Goal: Task Accomplishment & Management: Manage account settings

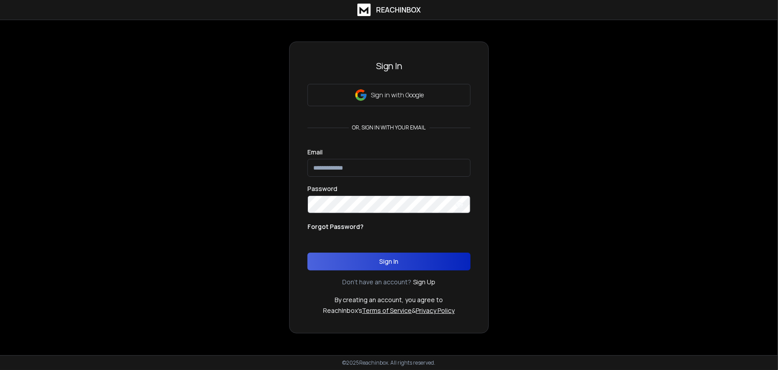
click at [348, 166] on input "email" at bounding box center [389, 168] width 163 height 18
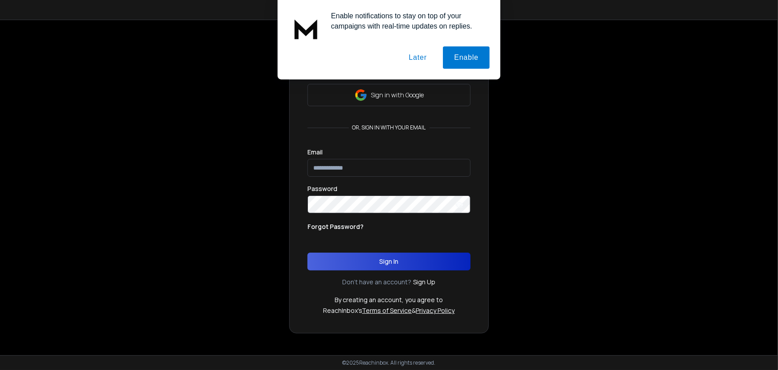
type input "**********"
click at [418, 54] on button "Later" at bounding box center [418, 57] width 40 height 22
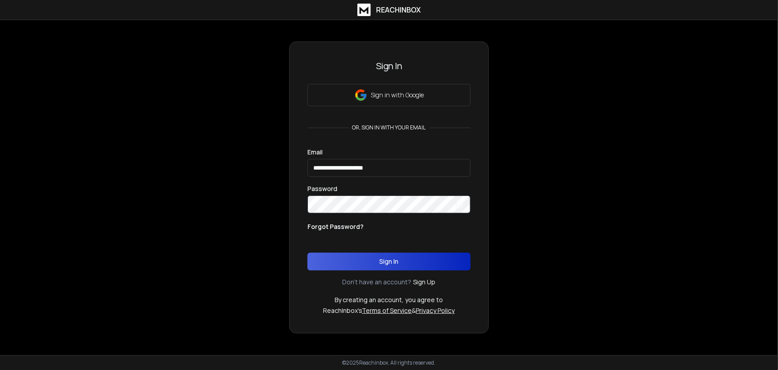
click at [369, 255] on button "Sign In" at bounding box center [389, 261] width 163 height 18
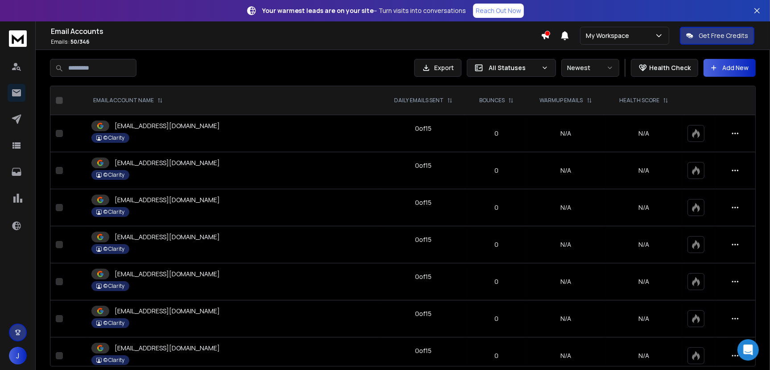
click at [760, 8] on icon at bounding box center [757, 11] width 8 height 8
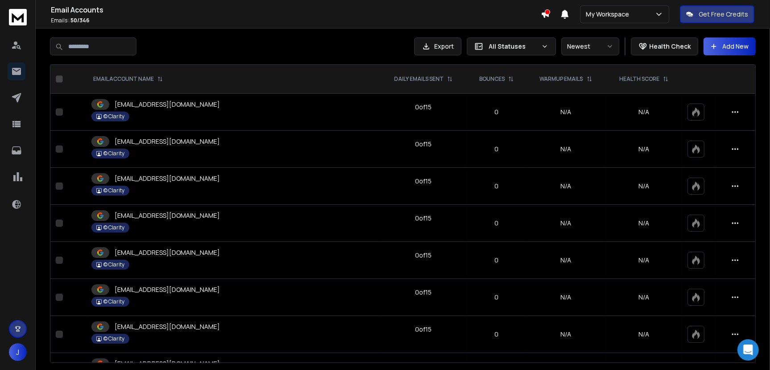
click at [720, 46] on button "Add New" at bounding box center [729, 46] width 52 height 18
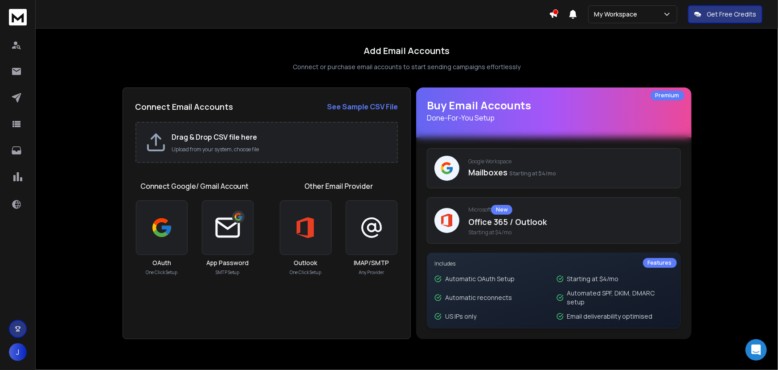
click at [169, 233] on icon at bounding box center [162, 227] width 22 height 27
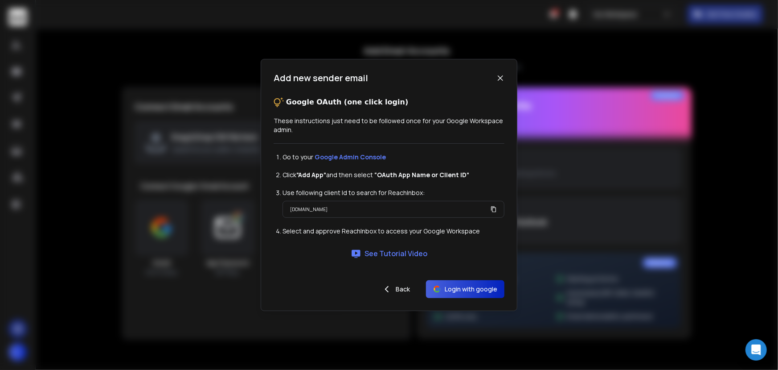
click at [468, 294] on button "Login with google" at bounding box center [465, 289] width 78 height 18
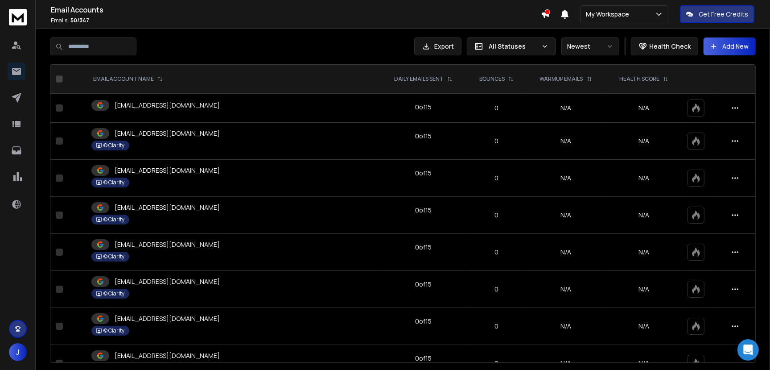
click at [736, 50] on button "Add New" at bounding box center [729, 46] width 52 height 18
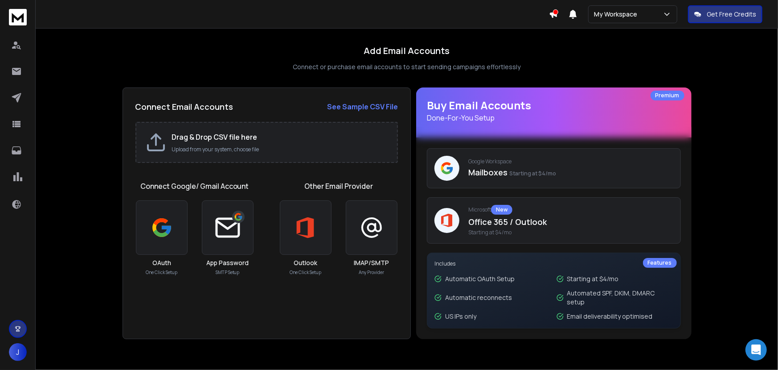
click at [178, 218] on div at bounding box center [162, 227] width 52 height 54
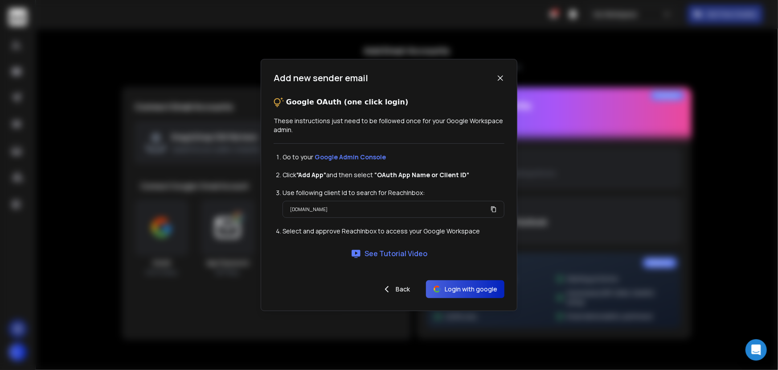
click at [456, 291] on button "Login with google" at bounding box center [465, 289] width 78 height 18
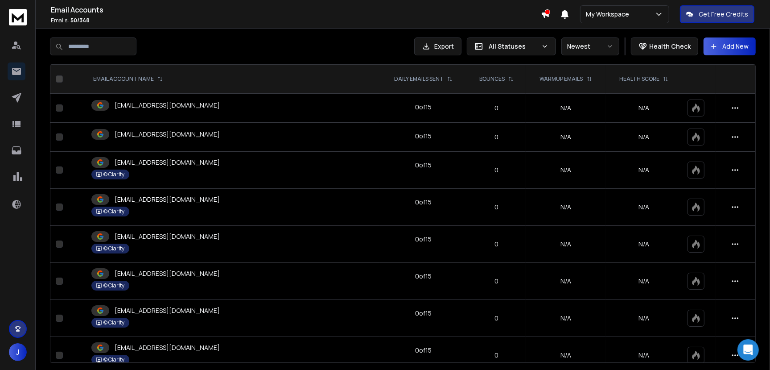
click at [62, 137] on button "button" at bounding box center [59, 136] width 7 height 7
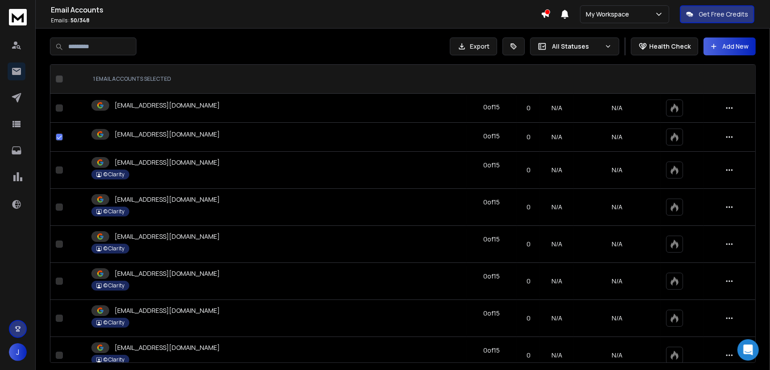
click at [58, 107] on button "button" at bounding box center [59, 107] width 7 height 7
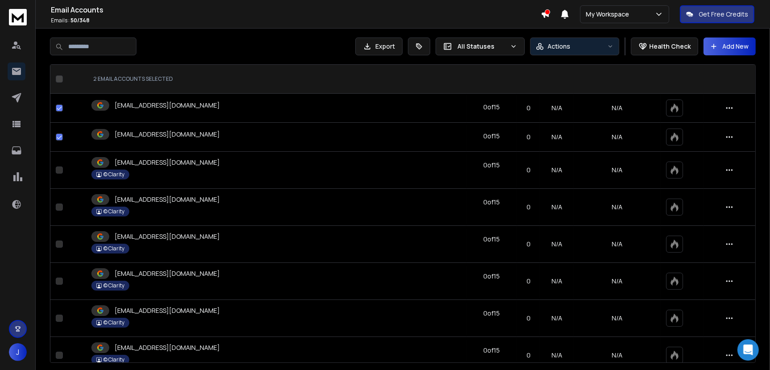
click at [553, 51] on button "Actions" at bounding box center [574, 46] width 89 height 18
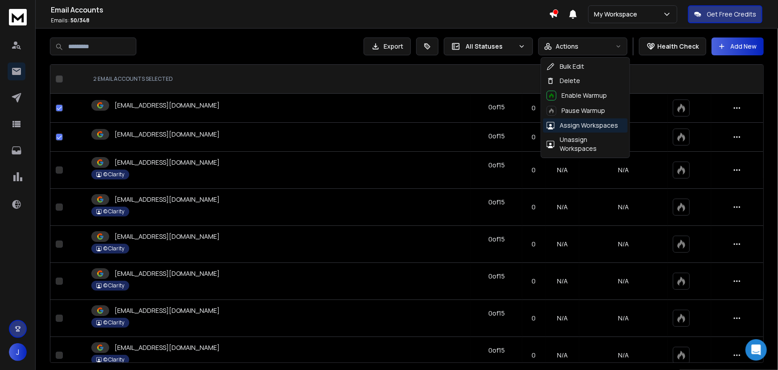
click at [575, 126] on div "Assign Workspaces" at bounding box center [583, 125] width 72 height 9
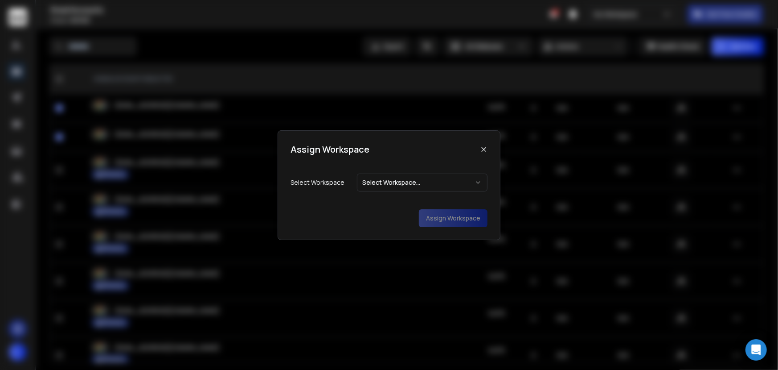
click at [370, 183] on button "Select Workspace..." at bounding box center [422, 182] width 131 height 18
click at [448, 214] on button "Assign Workspace" at bounding box center [453, 218] width 69 height 18
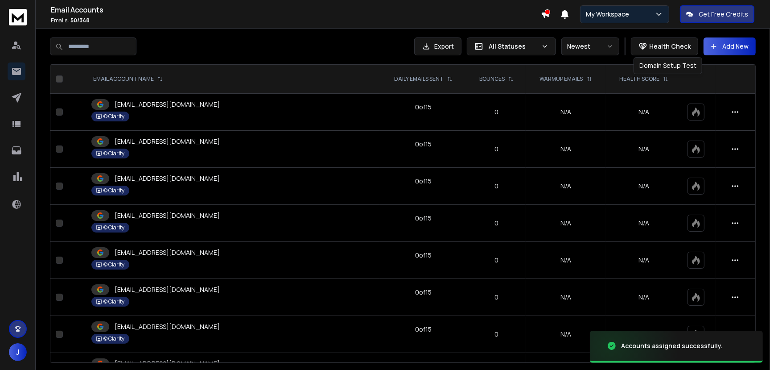
click at [616, 17] on p "My Workspace" at bounding box center [609, 14] width 47 height 9
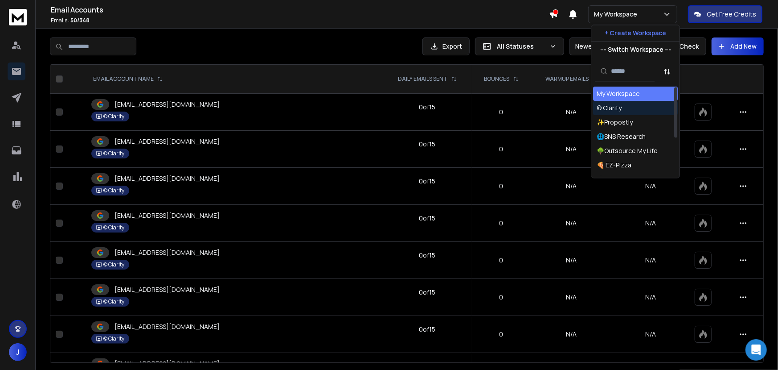
click at [620, 113] on div "© Clarity" at bounding box center [635, 108] width 85 height 14
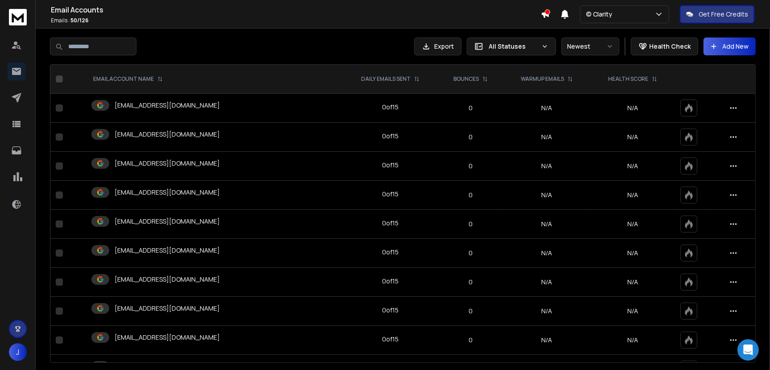
click at [733, 52] on button "Add New" at bounding box center [729, 46] width 52 height 18
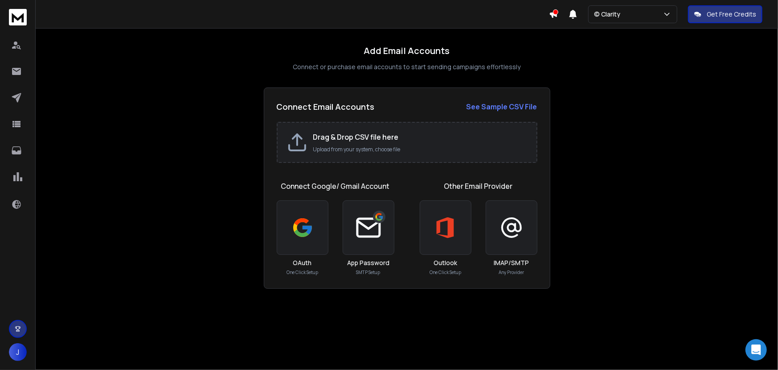
click at [298, 228] on icon at bounding box center [303, 227] width 22 height 27
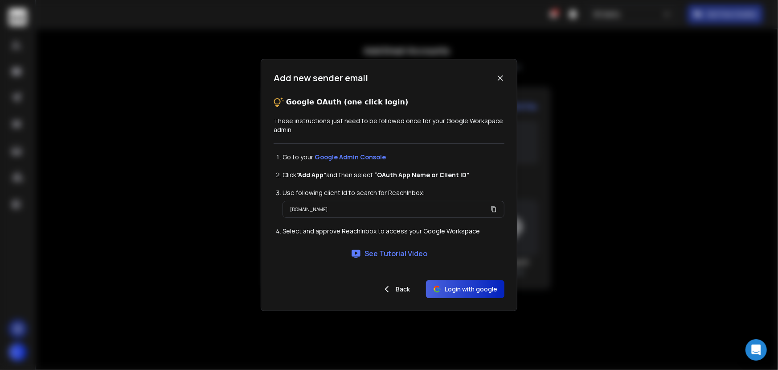
click at [485, 286] on button "Login with google" at bounding box center [465, 289] width 78 height 18
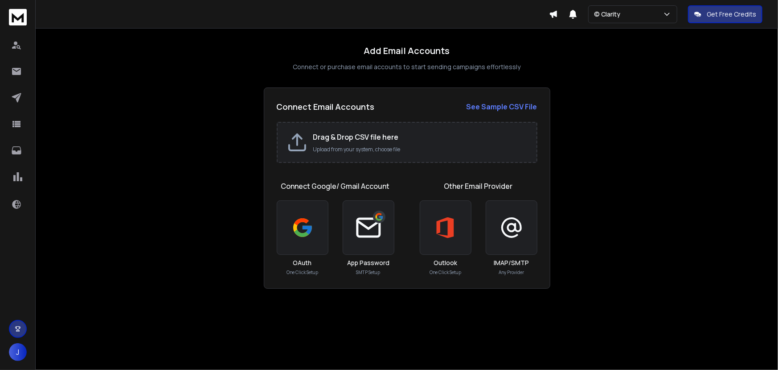
click at [313, 226] on icon at bounding box center [303, 227] width 22 height 27
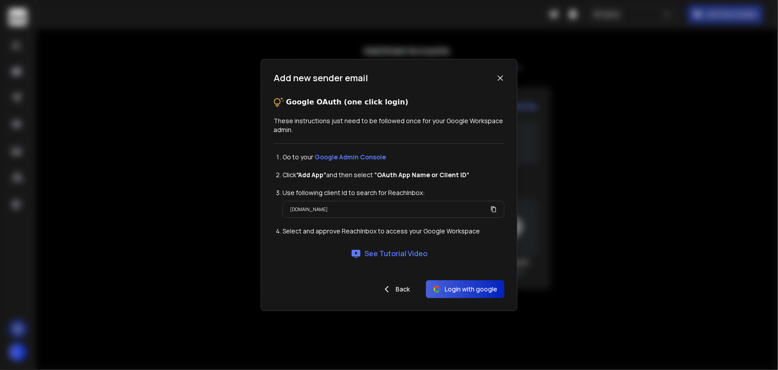
click at [481, 284] on button "Login with google" at bounding box center [465, 289] width 78 height 18
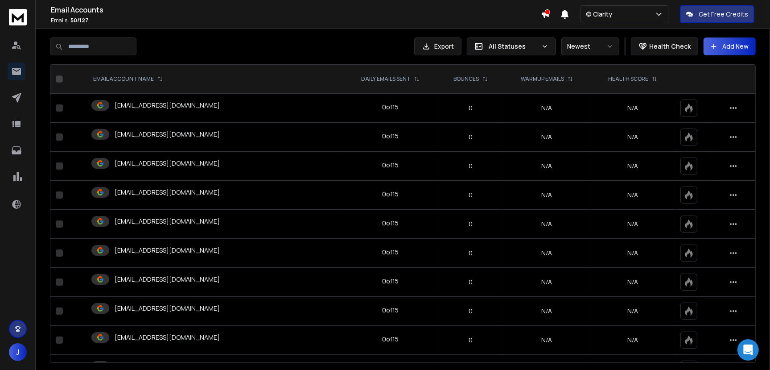
click at [733, 41] on button "Add New" at bounding box center [729, 46] width 52 height 18
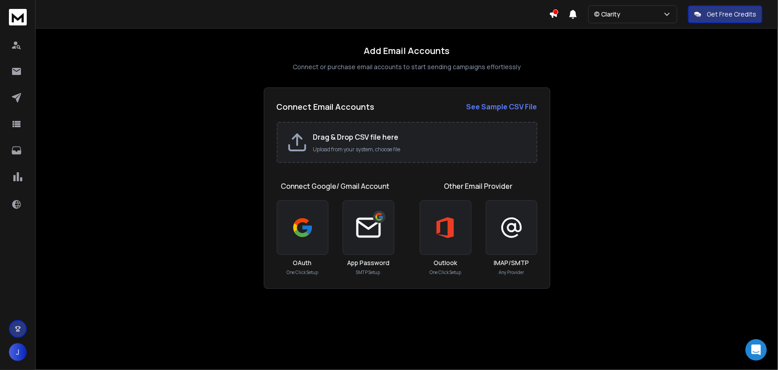
click at [297, 229] on icon at bounding box center [302, 227] width 19 height 19
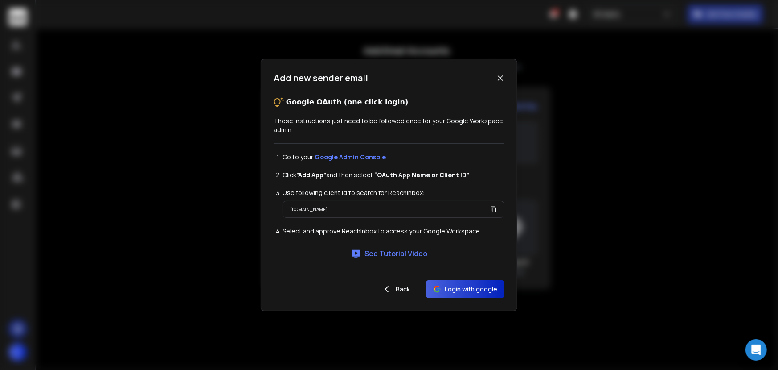
click at [490, 292] on button "Login with google" at bounding box center [465, 289] width 78 height 18
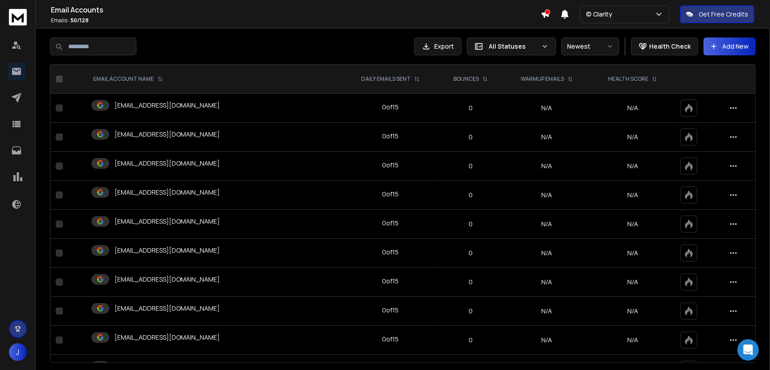
click at [721, 44] on button "Add New" at bounding box center [729, 46] width 52 height 18
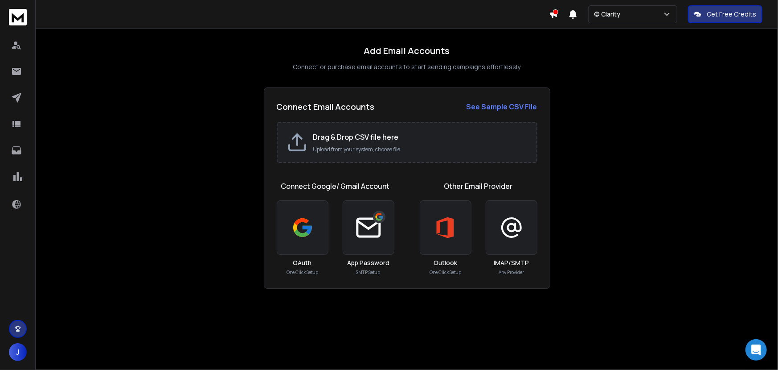
click at [304, 231] on icon at bounding box center [303, 227] width 22 height 27
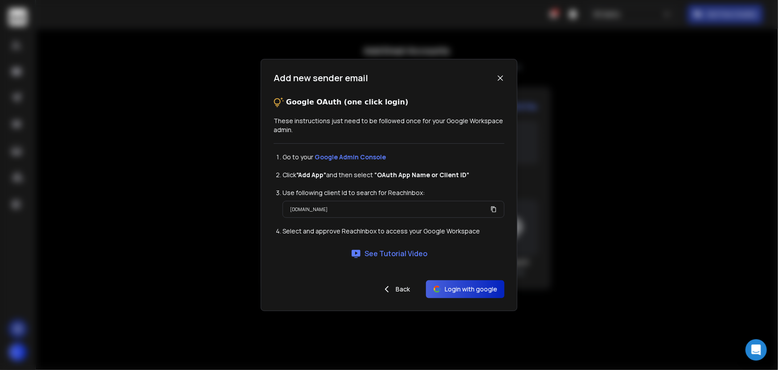
click at [450, 291] on button "Login with google" at bounding box center [465, 289] width 78 height 18
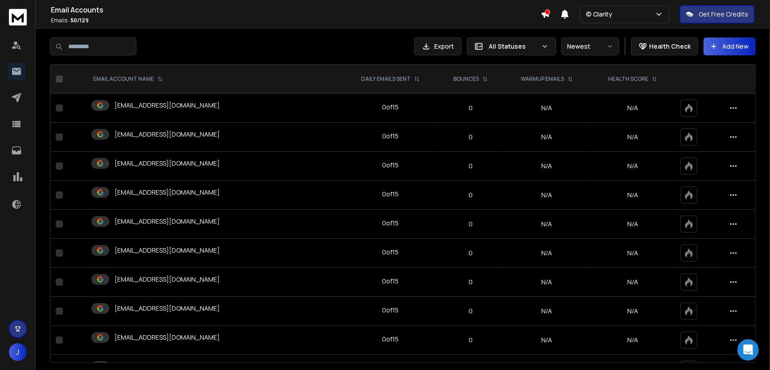
click at [733, 46] on button "Add New" at bounding box center [729, 46] width 52 height 18
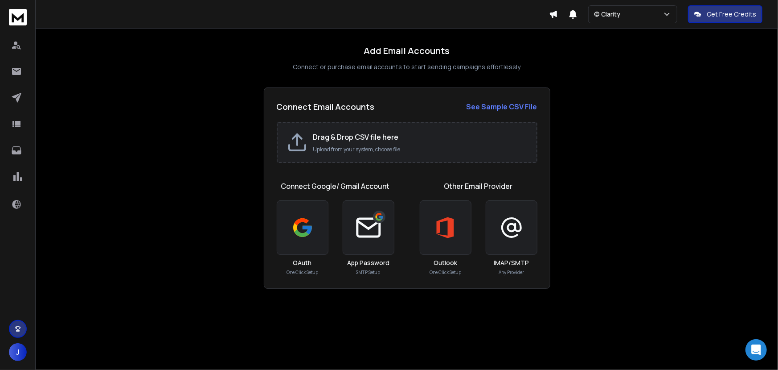
click at [308, 224] on icon at bounding box center [303, 227] width 22 height 27
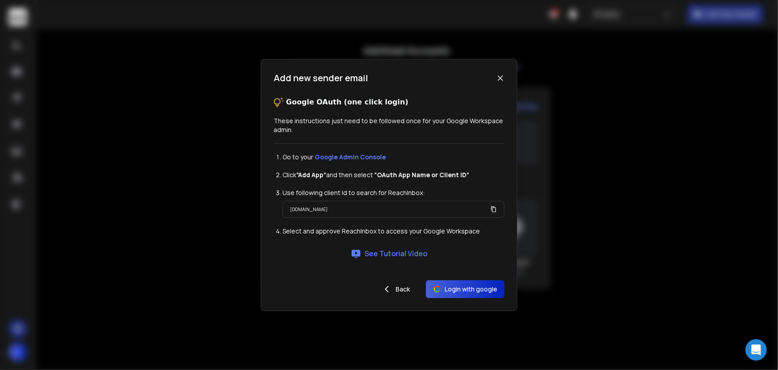
click at [450, 284] on button "Login with google" at bounding box center [465, 289] width 78 height 18
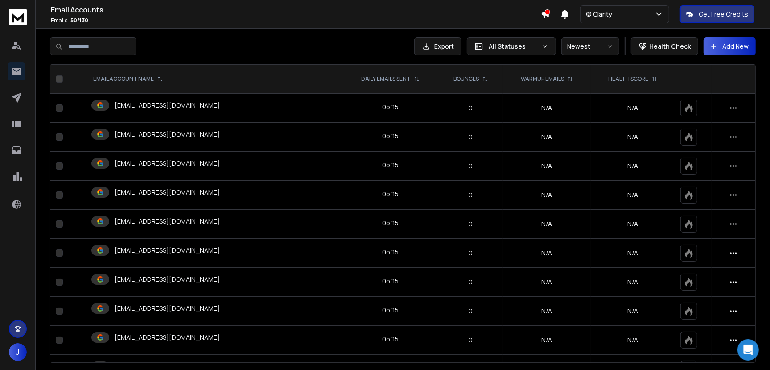
click at [725, 48] on button "Add New" at bounding box center [729, 46] width 52 height 18
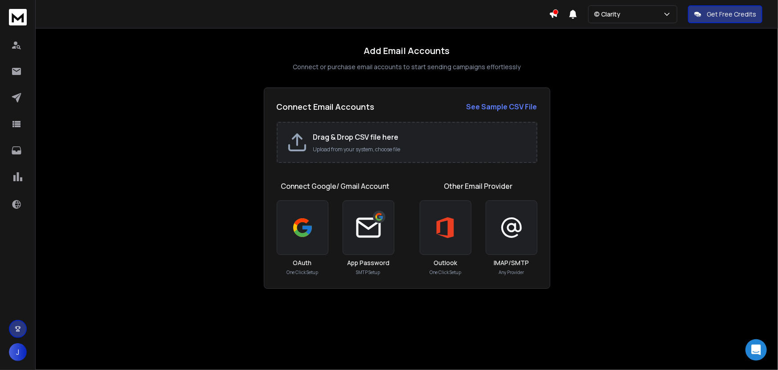
click at [316, 233] on div at bounding box center [303, 227] width 52 height 54
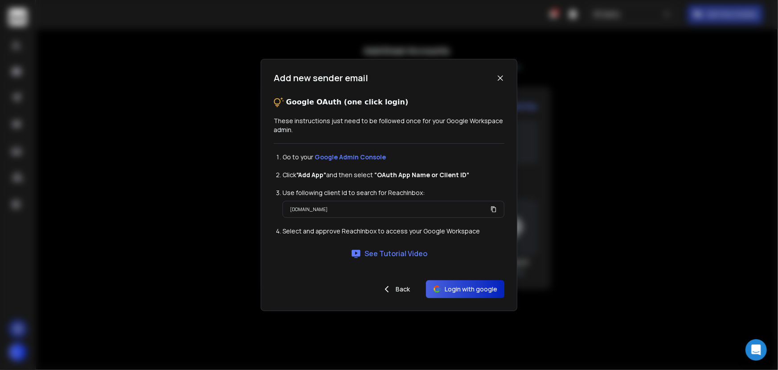
click at [456, 290] on button "Login with google" at bounding box center [465, 289] width 78 height 18
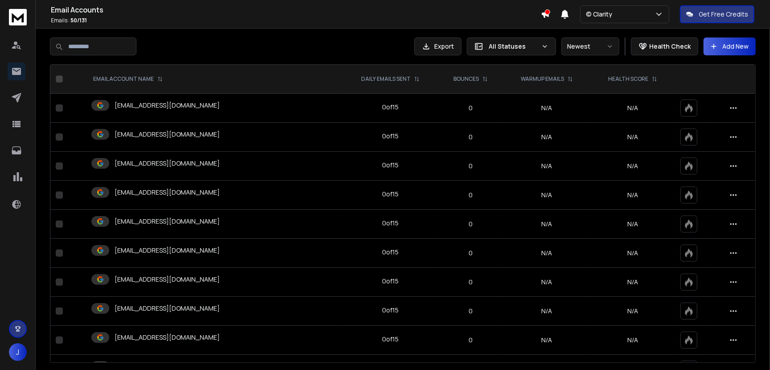
click at [720, 45] on button "Add New" at bounding box center [729, 46] width 52 height 18
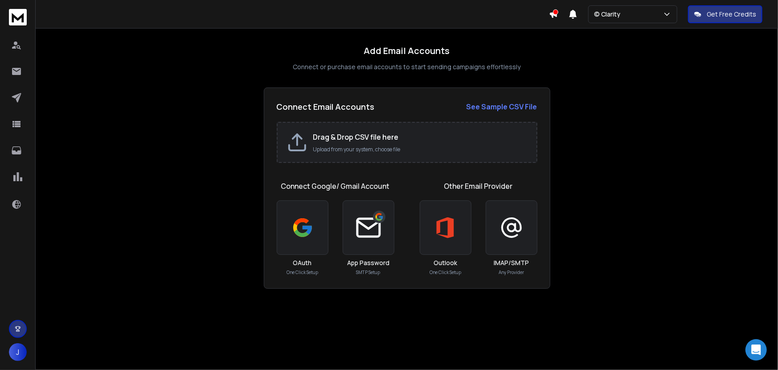
click at [312, 212] on div at bounding box center [303, 227] width 52 height 54
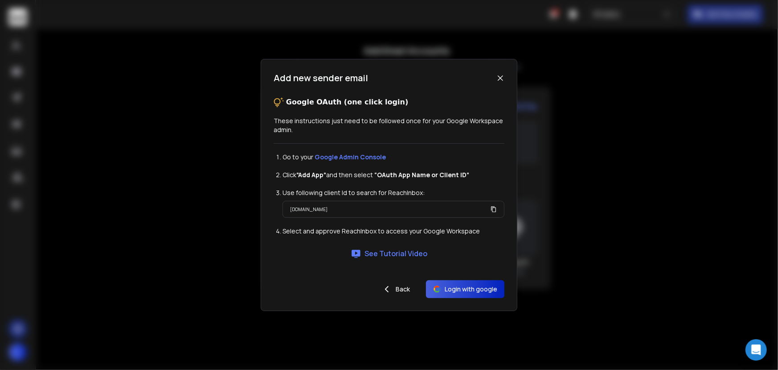
click at [465, 291] on button "Login with google" at bounding box center [465, 289] width 78 height 18
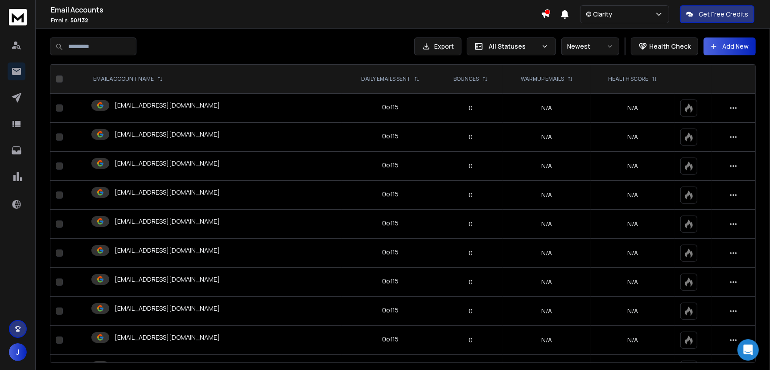
click at [58, 310] on button "button" at bounding box center [59, 310] width 7 height 7
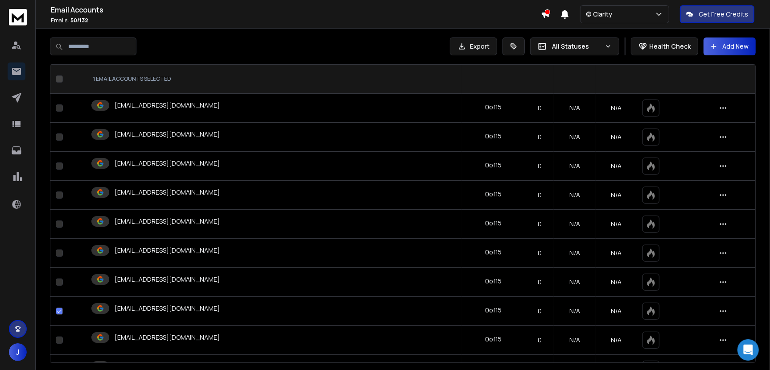
type button "on"
click at [61, 109] on button "button" at bounding box center [59, 107] width 7 height 7
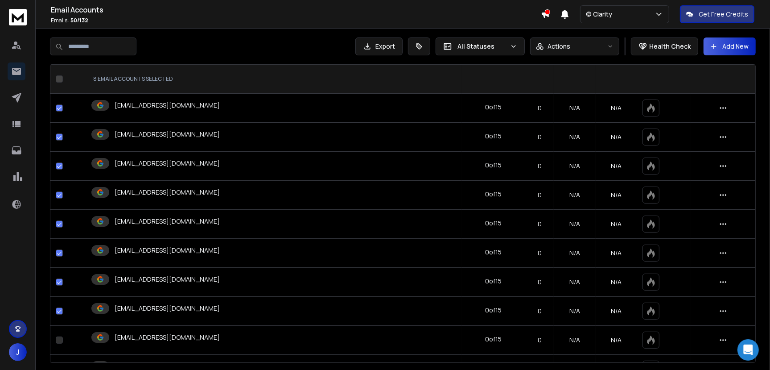
type button "on"
click at [58, 311] on button "button" at bounding box center [59, 310] width 7 height 7
click at [56, 280] on button "button" at bounding box center [59, 281] width 7 height 7
click at [60, 252] on button "button" at bounding box center [59, 252] width 7 height 7
click at [57, 220] on button "button" at bounding box center [59, 223] width 7 height 7
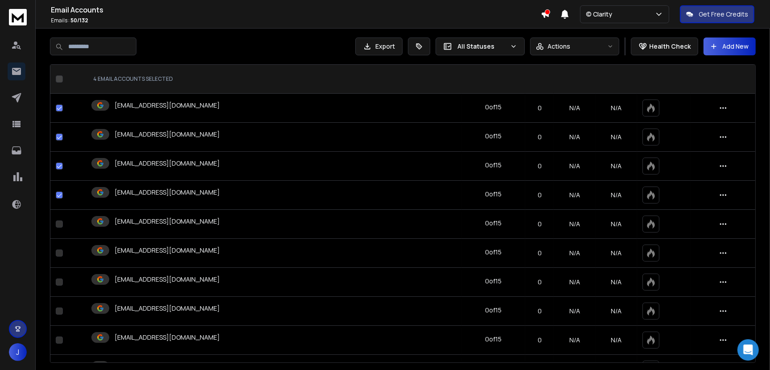
click at [60, 201] on td at bounding box center [68, 195] width 36 height 29
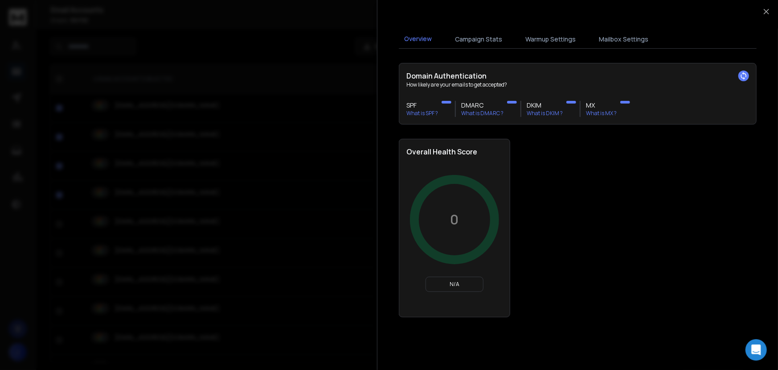
click at [73, 174] on div at bounding box center [389, 185] width 778 height 370
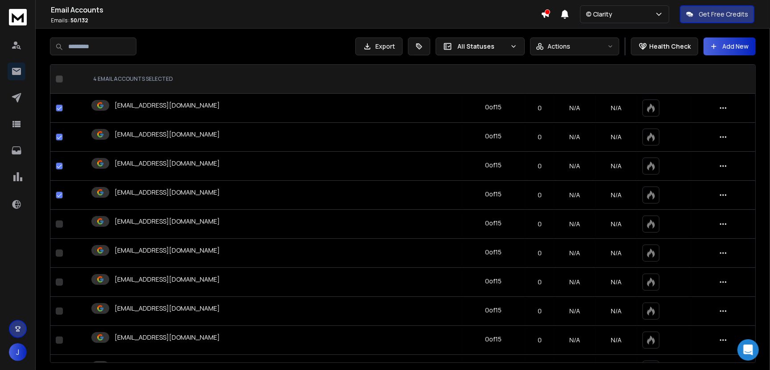
click at [58, 195] on button "button" at bounding box center [59, 194] width 7 height 7
click at [58, 168] on button "button" at bounding box center [59, 165] width 7 height 7
drag, startPoint x: 61, startPoint y: 140, endPoint x: 60, endPoint y: 132, distance: 7.1
click at [61, 140] on button "button" at bounding box center [59, 136] width 7 height 7
click at [57, 109] on button "button" at bounding box center [59, 107] width 7 height 7
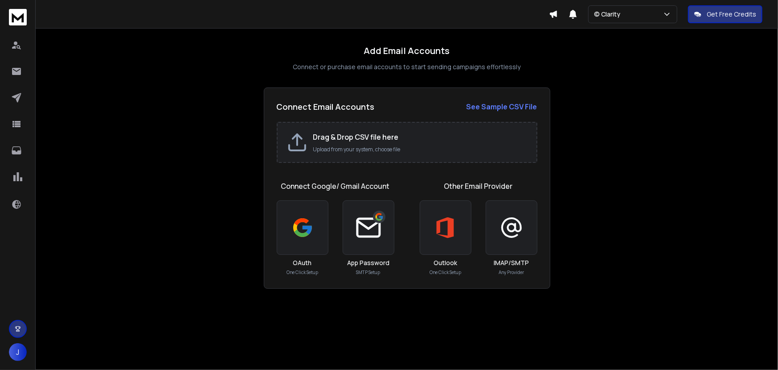
click at [307, 225] on icon at bounding box center [303, 227] width 22 height 27
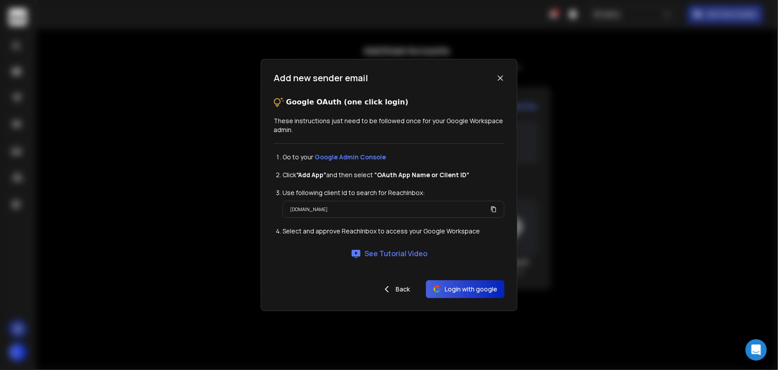
click at [459, 287] on button "Login with google" at bounding box center [465, 289] width 78 height 18
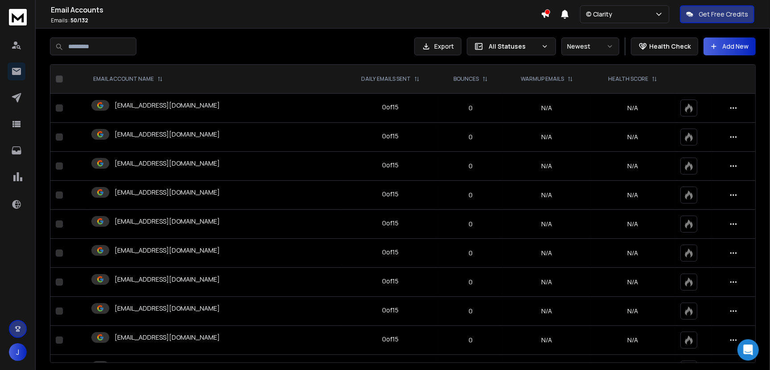
click at [732, 42] on button "Add New" at bounding box center [729, 46] width 52 height 18
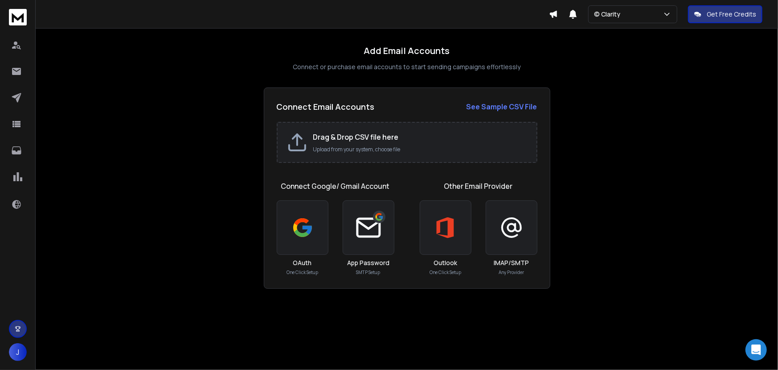
click at [290, 245] on div at bounding box center [303, 227] width 52 height 54
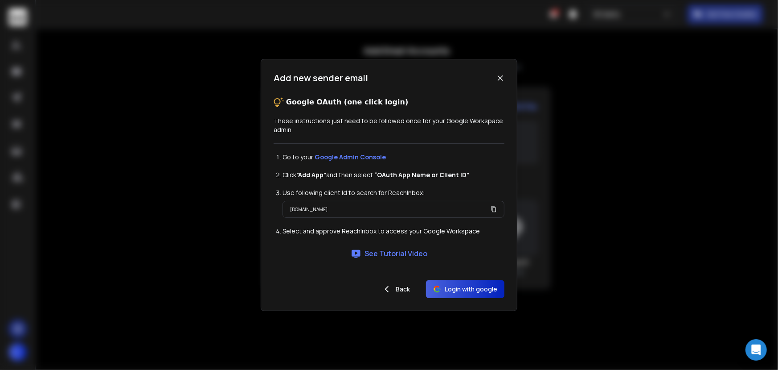
click at [460, 282] on button "Login with google" at bounding box center [465, 289] width 78 height 18
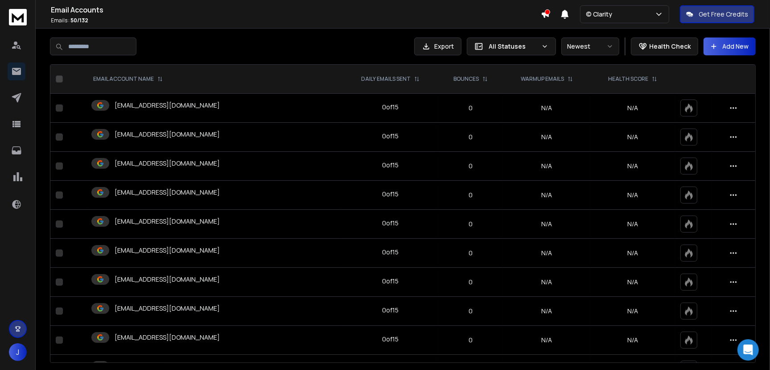
click at [724, 42] on button "Add New" at bounding box center [729, 46] width 52 height 18
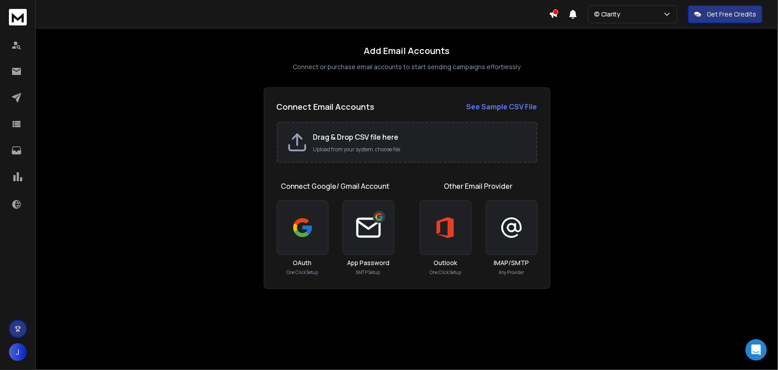
click at [308, 229] on icon at bounding box center [303, 227] width 22 height 27
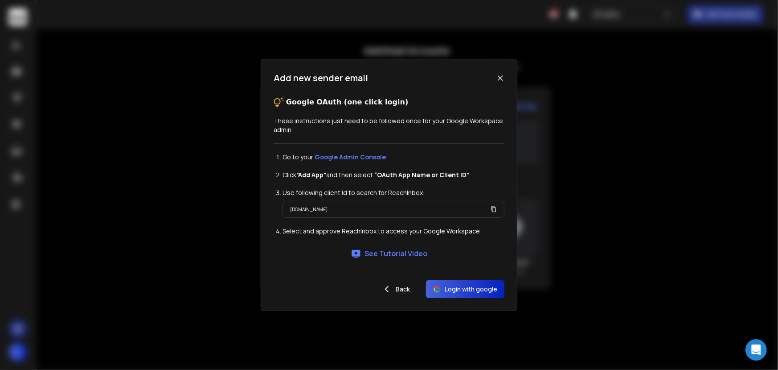
click at [457, 286] on button "Login with google" at bounding box center [465, 289] width 78 height 18
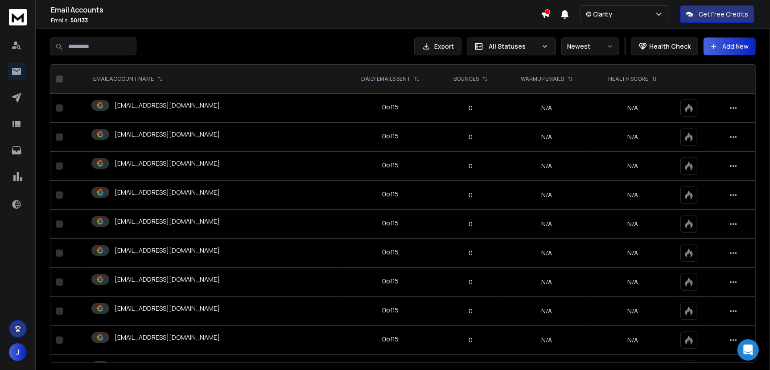
click at [59, 110] on button "button" at bounding box center [59, 107] width 7 height 7
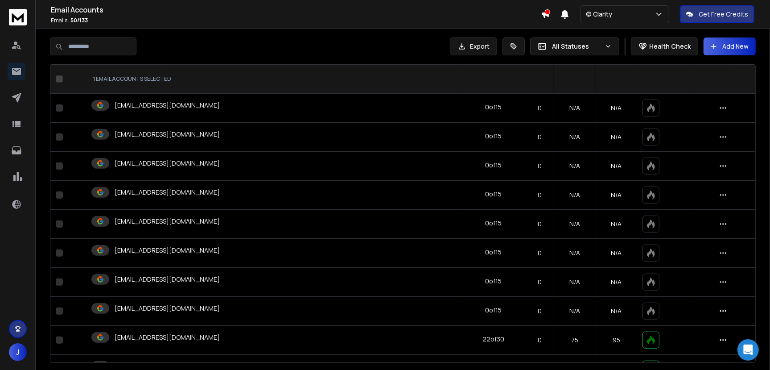
scroll to position [331, 0]
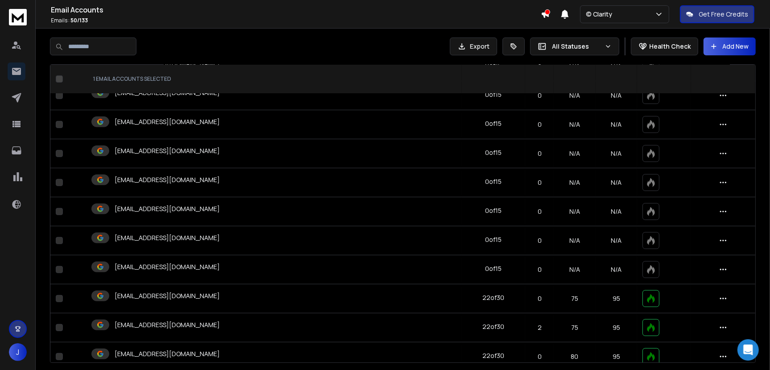
type button "on"
click at [59, 267] on button "button" at bounding box center [59, 269] width 7 height 7
type button "on"
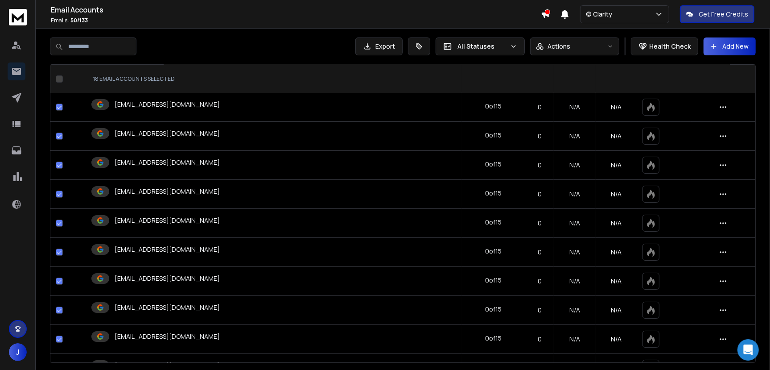
scroll to position [0, 0]
click at [21, 354] on span "J" at bounding box center [18, 352] width 18 height 18
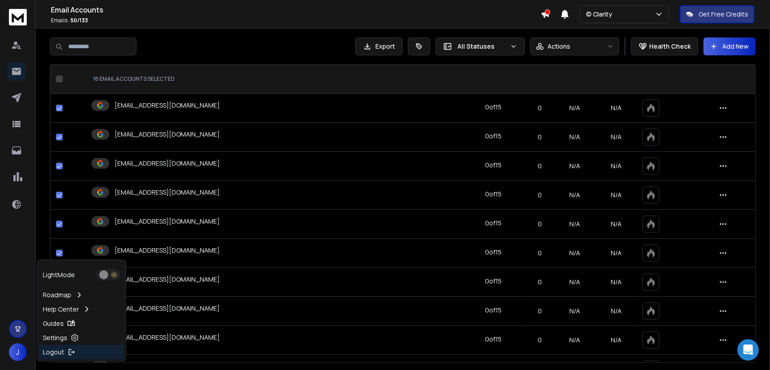
click at [58, 350] on p "Logout" at bounding box center [53, 351] width 21 height 9
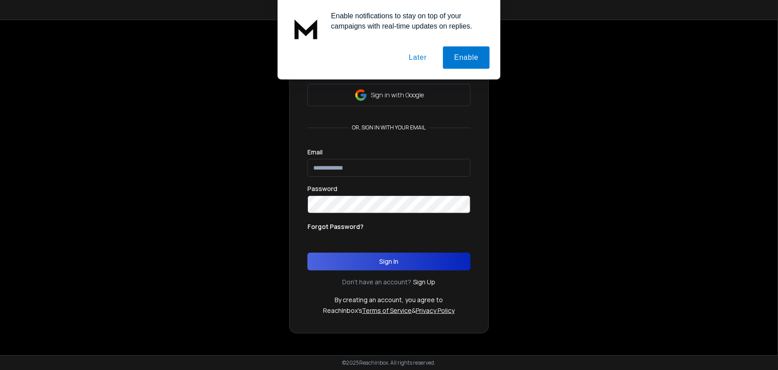
click at [416, 62] on button "Later" at bounding box center [418, 57] width 40 height 22
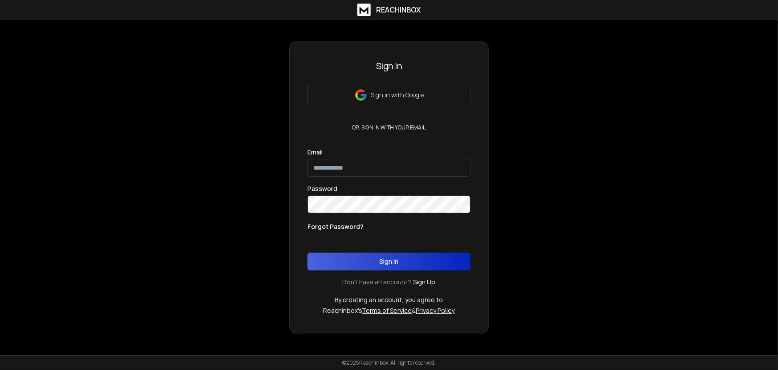
click at [357, 172] on input "email" at bounding box center [389, 168] width 163 height 18
type input "**********"
click at [387, 260] on button "Sign In" at bounding box center [389, 261] width 163 height 18
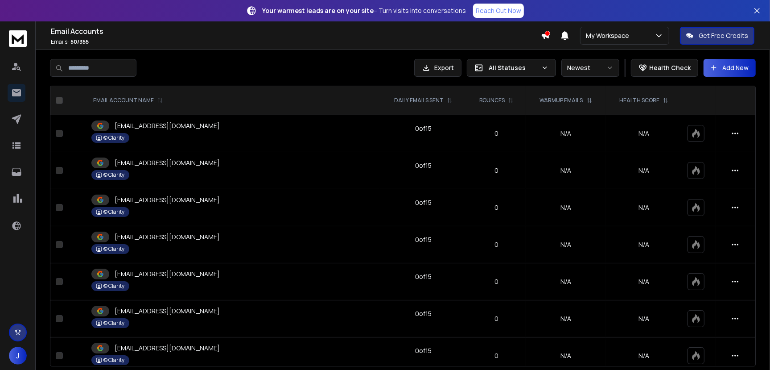
click at [757, 13] on icon at bounding box center [757, 11] width 8 height 8
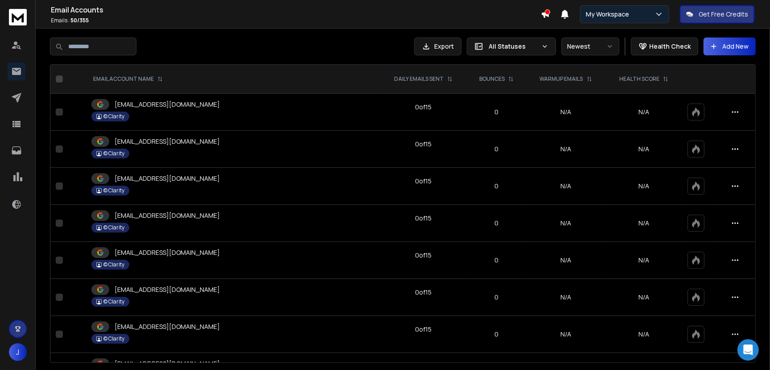
click at [617, 18] on p "My Workspace" at bounding box center [609, 14] width 47 height 9
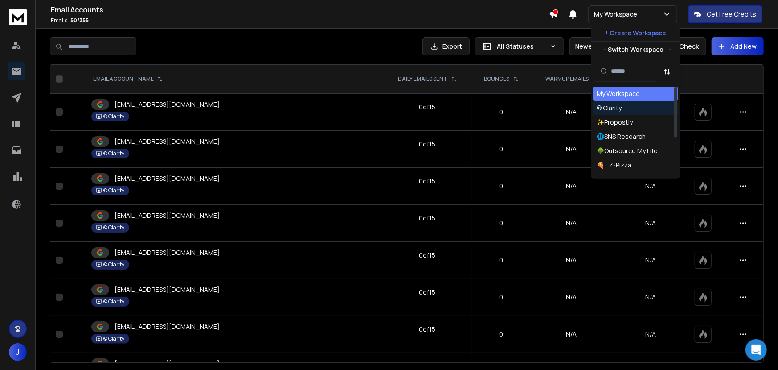
click at [618, 113] on div "© Clarity" at bounding box center [635, 108] width 85 height 14
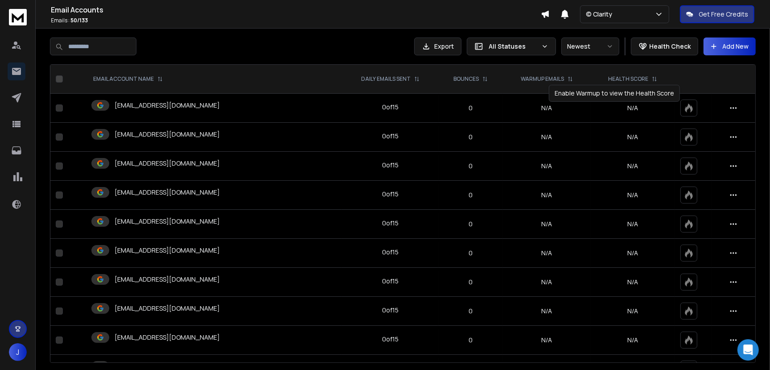
click at [720, 50] on button "Add New" at bounding box center [729, 46] width 52 height 18
click at [714, 49] on icon at bounding box center [713, 46] width 5 height 5
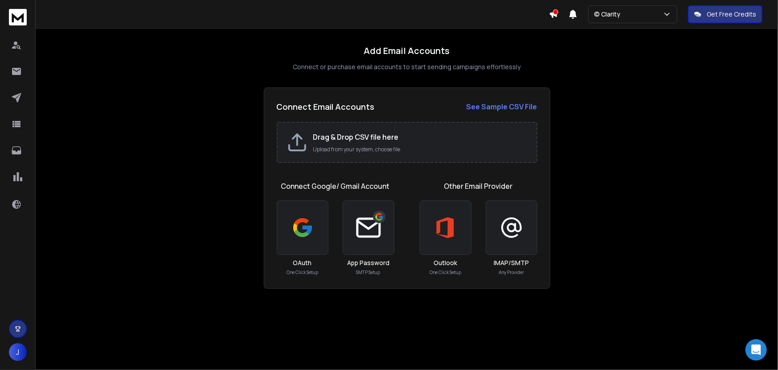
click at [308, 226] on icon at bounding box center [307, 230] width 9 height 9
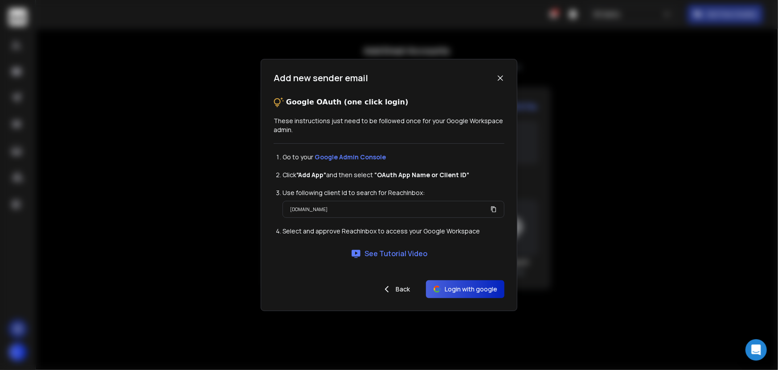
click at [469, 291] on button "Login with google" at bounding box center [465, 289] width 78 height 18
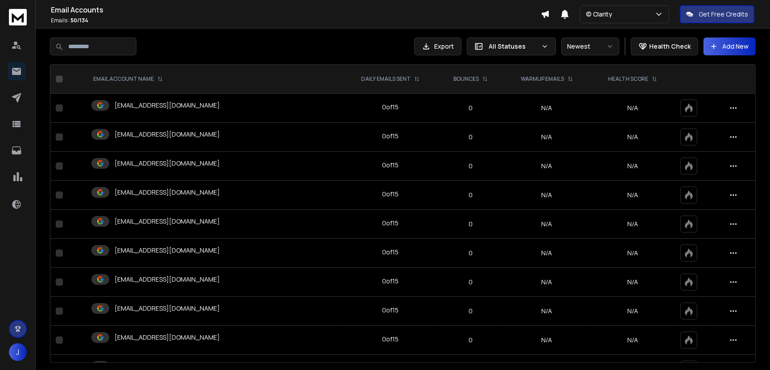
click at [730, 38] on button "Add New" at bounding box center [729, 46] width 52 height 18
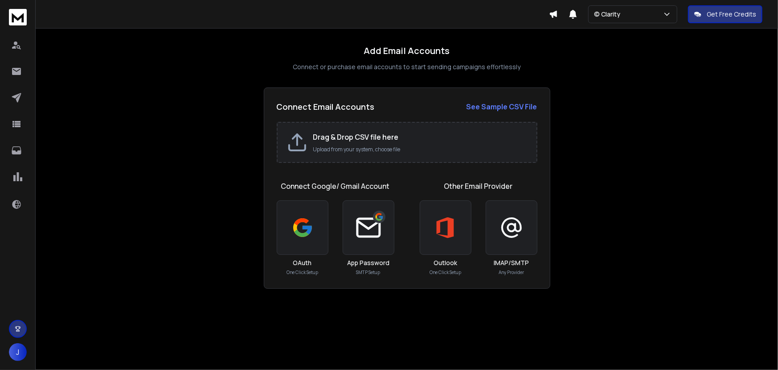
click at [309, 221] on icon at bounding box center [303, 227] width 22 height 27
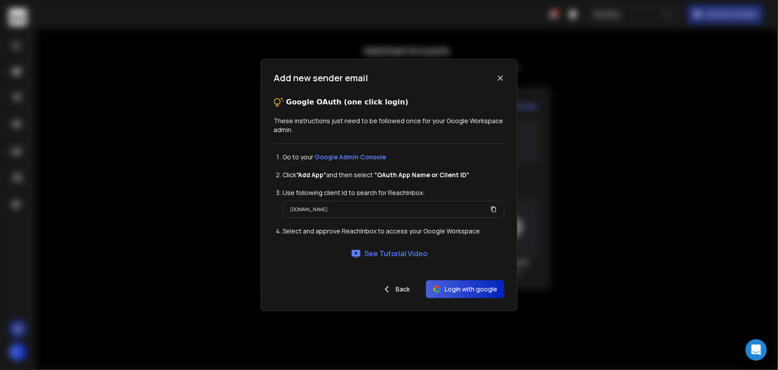
click at [458, 288] on button "Login with google" at bounding box center [465, 289] width 78 height 18
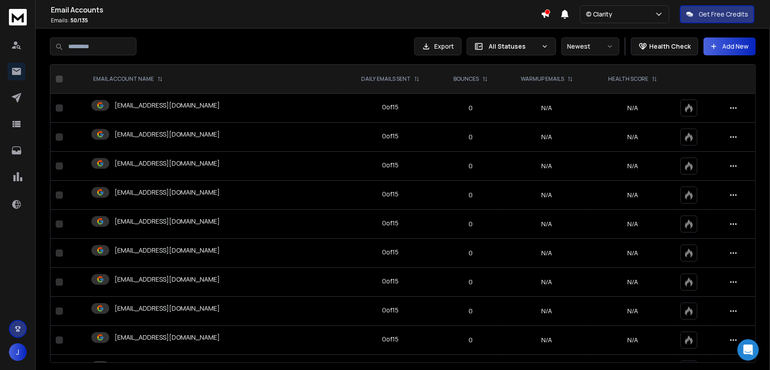
click at [738, 53] on button "Add New" at bounding box center [729, 46] width 52 height 18
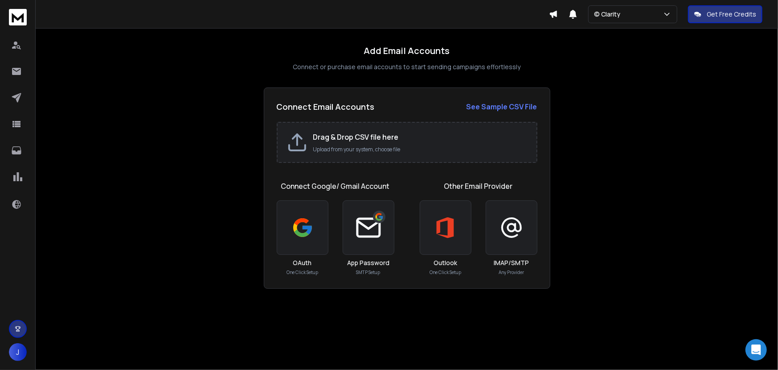
click at [301, 230] on icon at bounding box center [303, 227] width 22 height 27
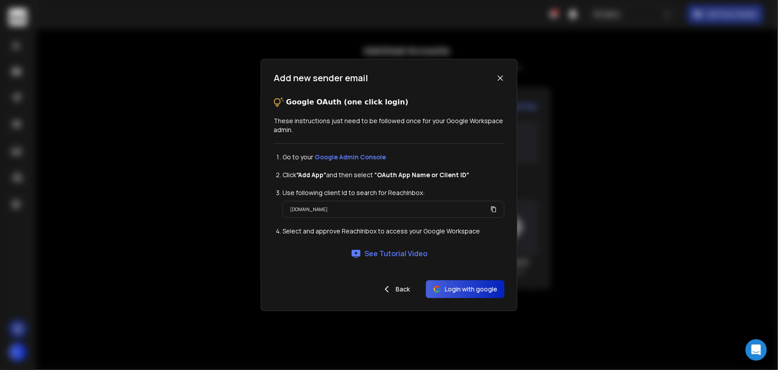
click at [468, 285] on button "Login with google" at bounding box center [465, 289] width 78 height 18
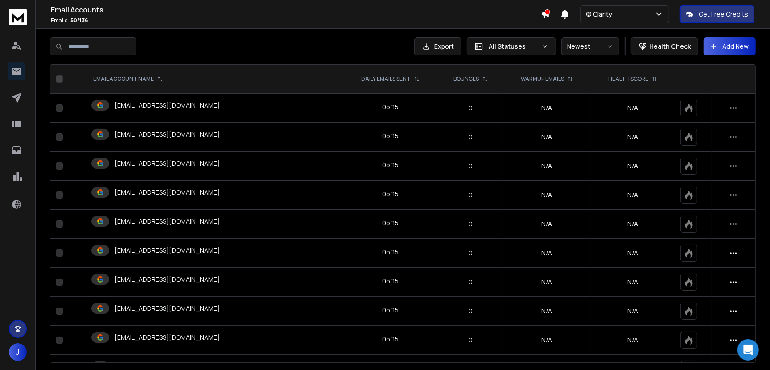
click at [727, 46] on button "Add New" at bounding box center [729, 46] width 52 height 18
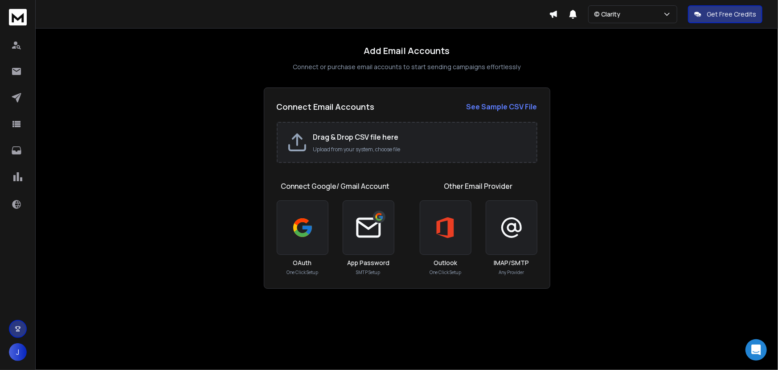
click at [266, 218] on div "Connect Email Accounts See Sample CSV File Drag & Drop CSV file here Upload fro…" at bounding box center [407, 187] width 287 height 201
click at [290, 224] on div at bounding box center [303, 227] width 52 height 54
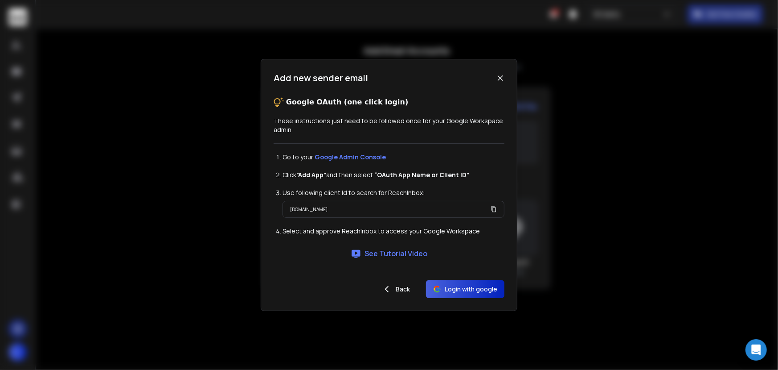
click at [456, 290] on button "Login with google" at bounding box center [465, 289] width 78 height 18
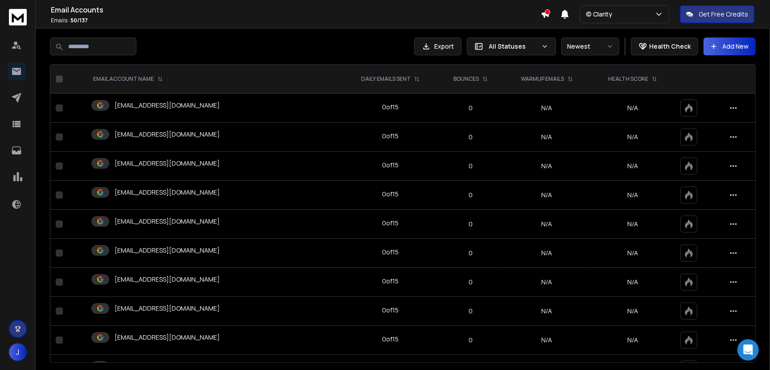
click at [731, 53] on button "Add New" at bounding box center [729, 46] width 52 height 18
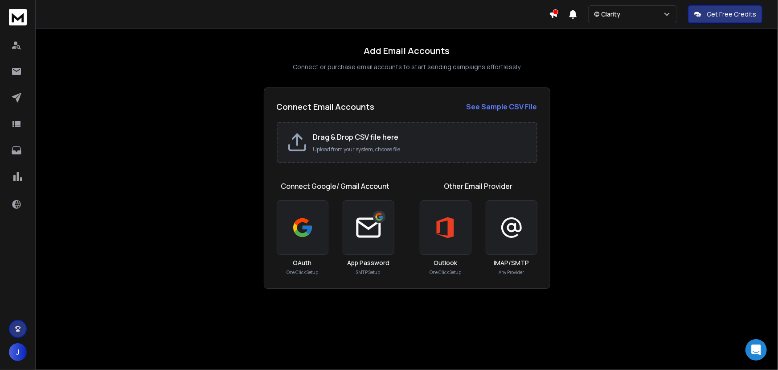
click at [302, 228] on icon at bounding box center [303, 227] width 22 height 27
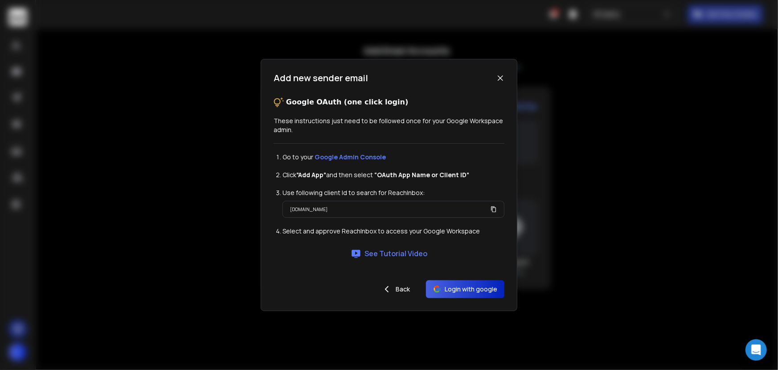
click at [470, 284] on button "Login with google" at bounding box center [465, 289] width 78 height 18
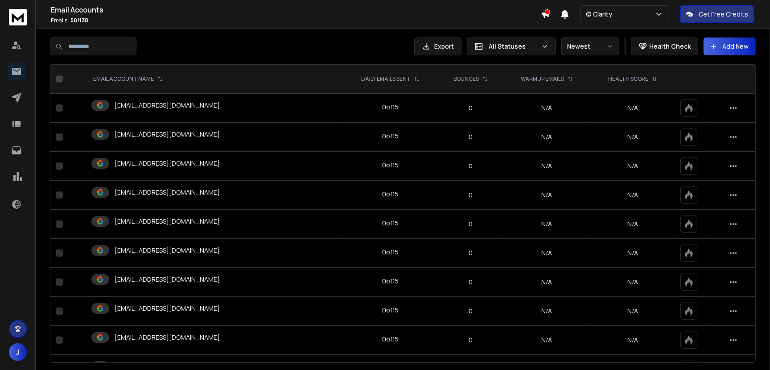
click at [725, 45] on button "Add New" at bounding box center [729, 46] width 52 height 18
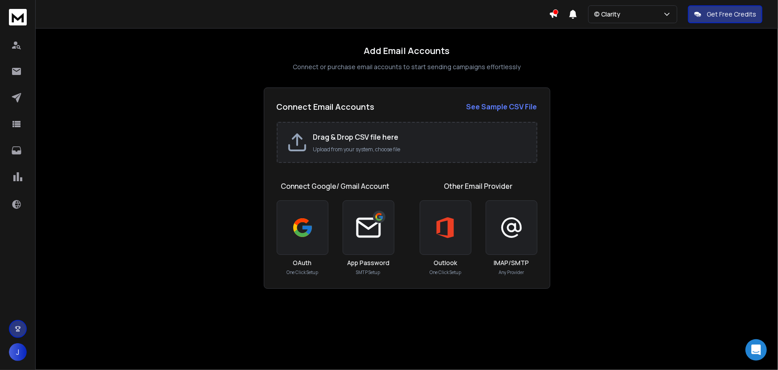
click at [295, 233] on icon at bounding box center [303, 227] width 22 height 27
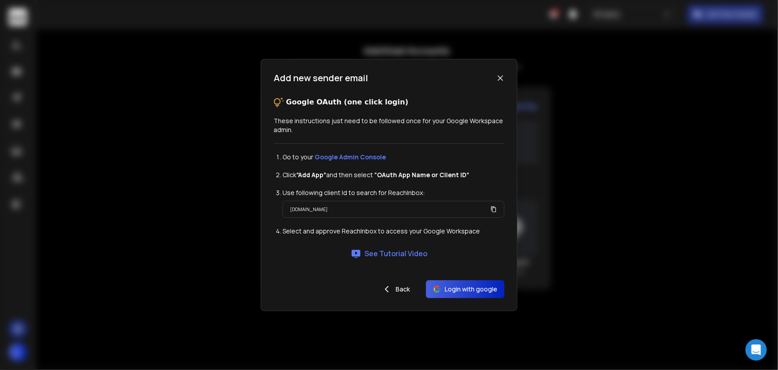
click at [459, 287] on button "Login with google" at bounding box center [465, 289] width 78 height 18
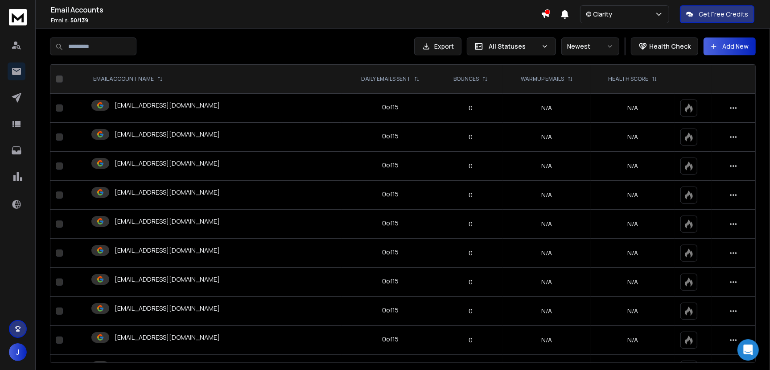
click at [732, 41] on button "Add New" at bounding box center [729, 46] width 52 height 18
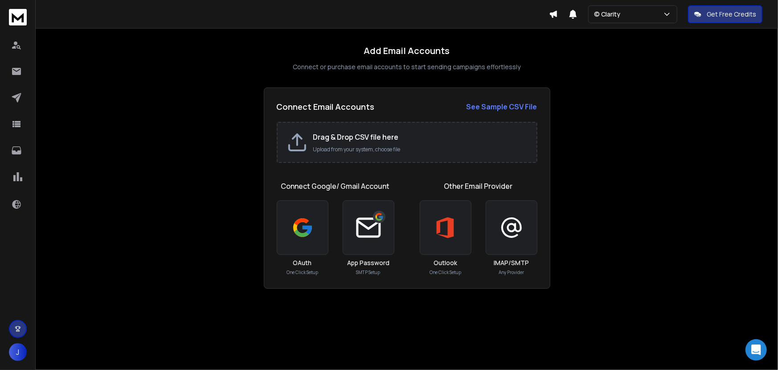
click at [290, 225] on div at bounding box center [303, 227] width 52 height 54
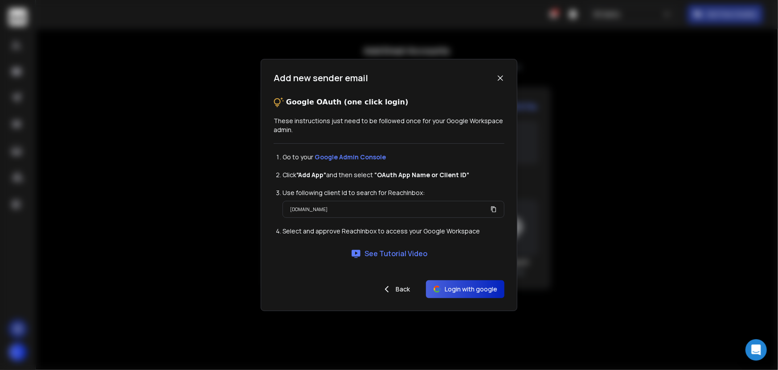
click at [441, 287] on icon at bounding box center [437, 289] width 8 height 8
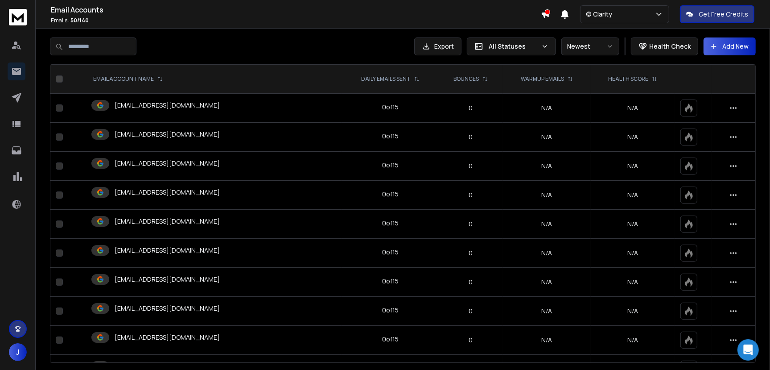
click at [719, 42] on button "Add New" at bounding box center [729, 46] width 52 height 18
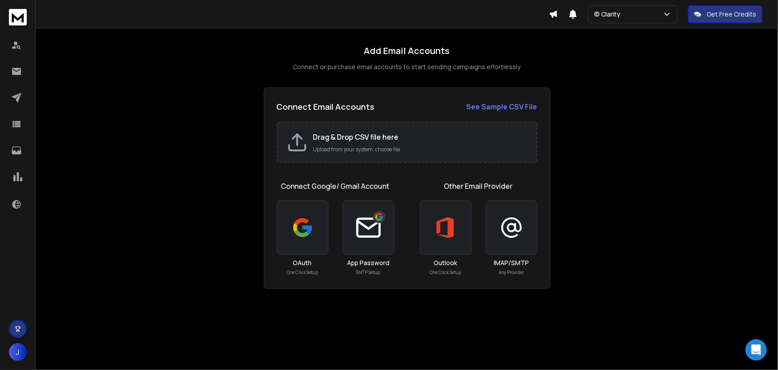
click at [314, 228] on div at bounding box center [303, 227] width 52 height 54
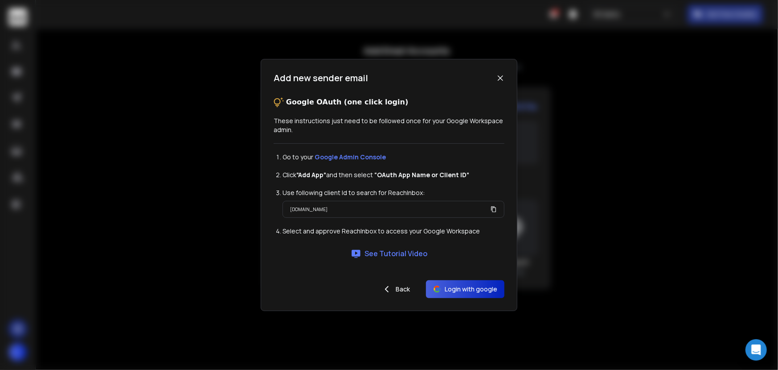
click at [471, 287] on button "Login with google" at bounding box center [465, 289] width 78 height 18
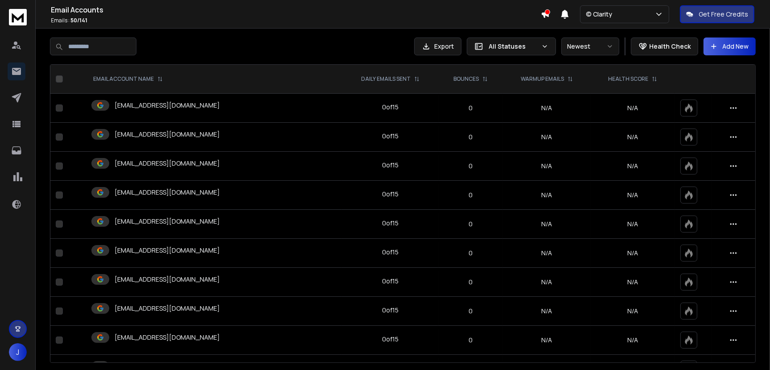
click at [719, 46] on button "Add New" at bounding box center [729, 46] width 52 height 18
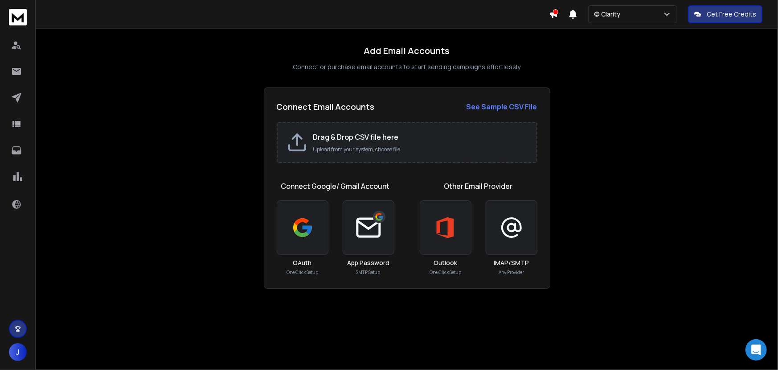
click at [313, 211] on div at bounding box center [303, 227] width 52 height 54
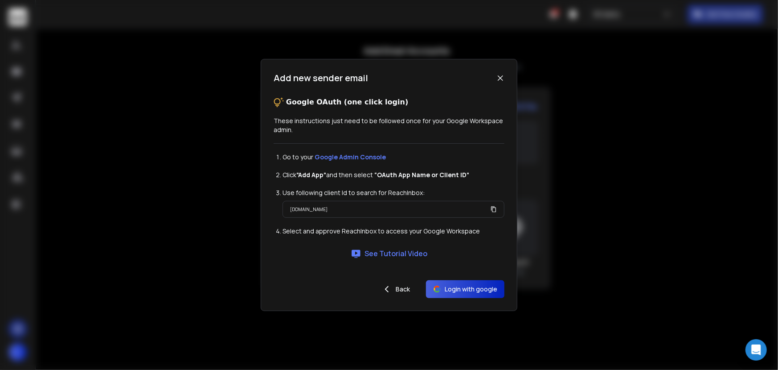
click at [472, 291] on button "Login with google" at bounding box center [465, 289] width 78 height 18
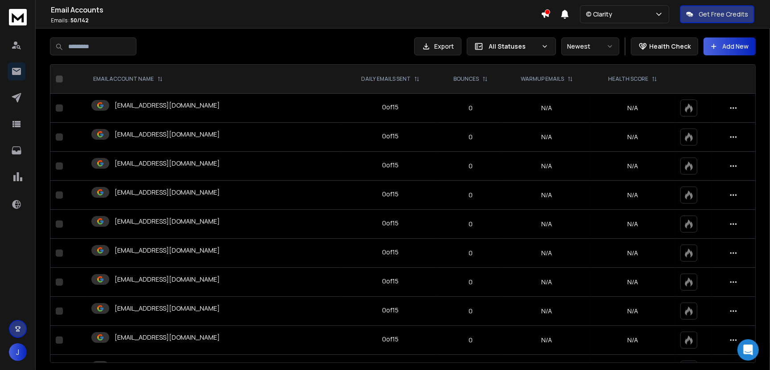
click at [58, 341] on button "button" at bounding box center [59, 339] width 7 height 7
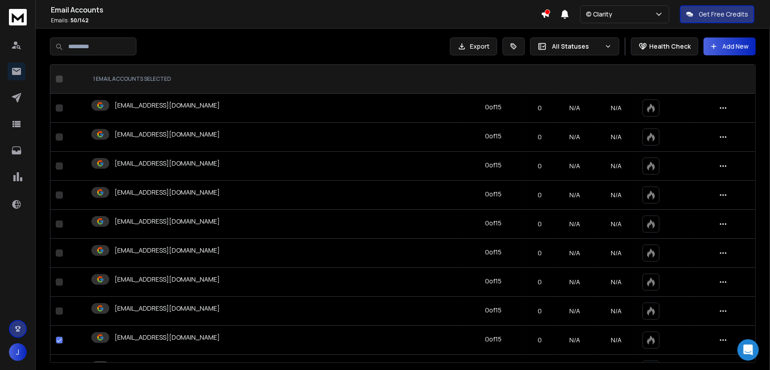
type button "on"
click at [57, 109] on button "button" at bounding box center [59, 107] width 7 height 7
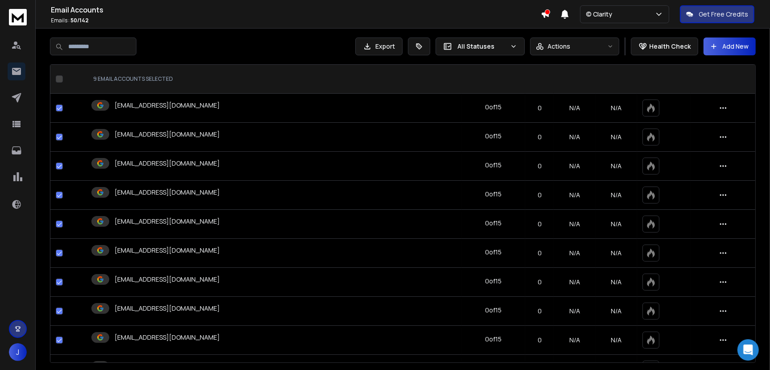
type button "on"
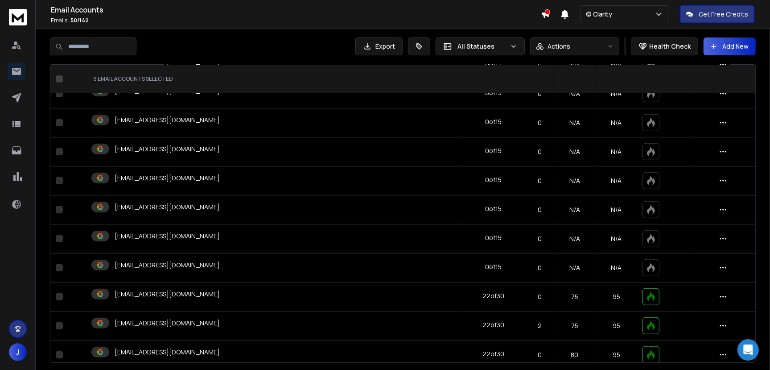
scroll to position [600, 0]
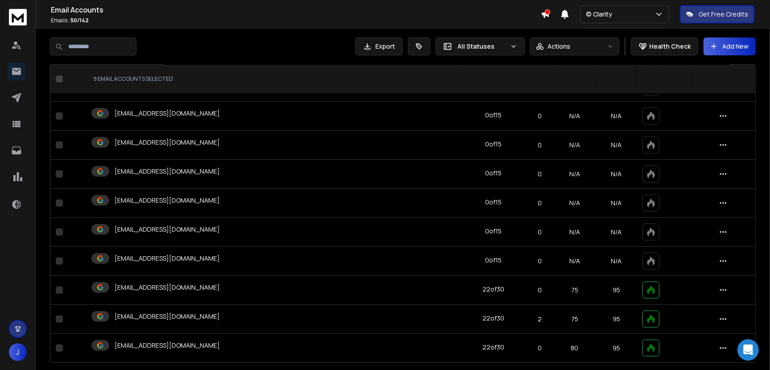
type button "on"
click at [60, 258] on button "on" at bounding box center [59, 260] width 7 height 7
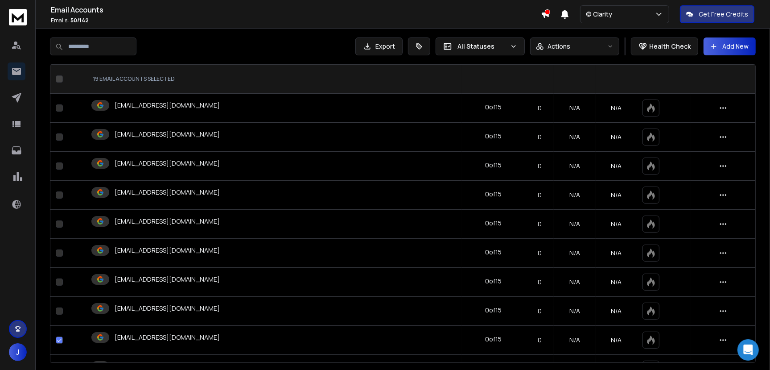
scroll to position [0, 0]
click at [58, 312] on button "button" at bounding box center [59, 310] width 7 height 7
type button "on"
click at [58, 110] on button "on" at bounding box center [59, 107] width 7 height 7
click at [552, 46] on p "Actions" at bounding box center [558, 46] width 23 height 9
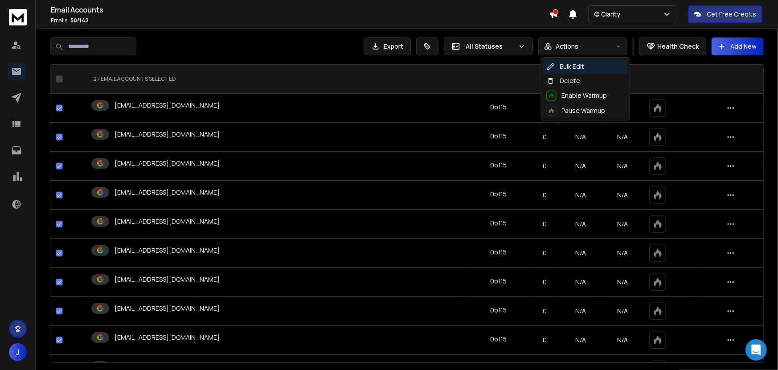
click at [571, 66] on div "Bulk Edit" at bounding box center [566, 66] width 38 height 9
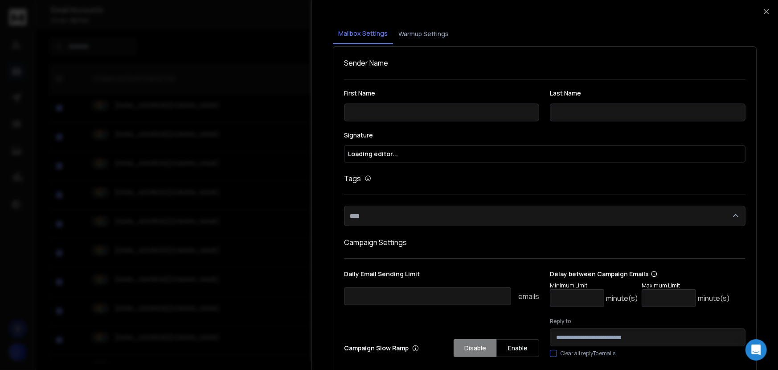
click at [375, 296] on input "number" at bounding box center [427, 296] width 167 height 18
type input "**"
click at [557, 293] on input "number" at bounding box center [578, 298] width 54 height 18
click at [650, 296] on input "number" at bounding box center [669, 298] width 54 height 18
type input "*"
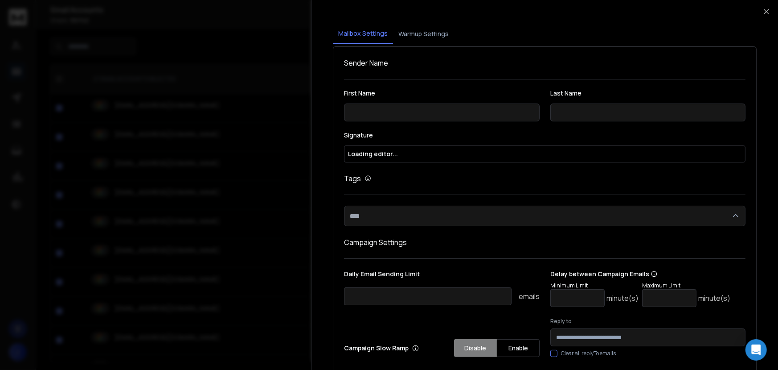
type input "**"
click at [563, 297] on input "*" at bounding box center [578, 298] width 54 height 18
type input "**"
click at [499, 258] on form "First Name Last Name Signature Loading editor... Tags Campaign Settings Daily E…" at bounding box center [545, 268] width 402 height 356
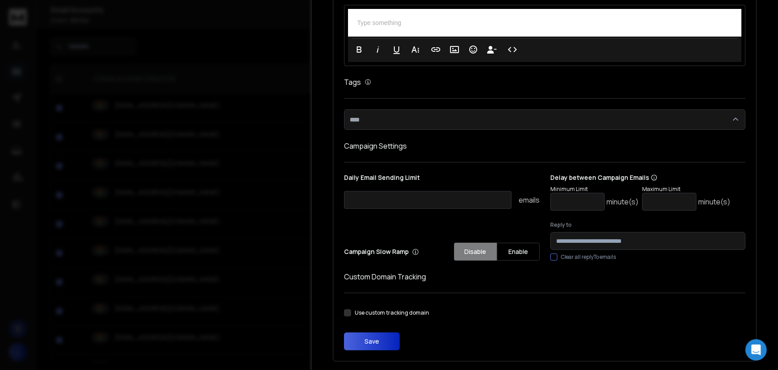
scroll to position [156, 0]
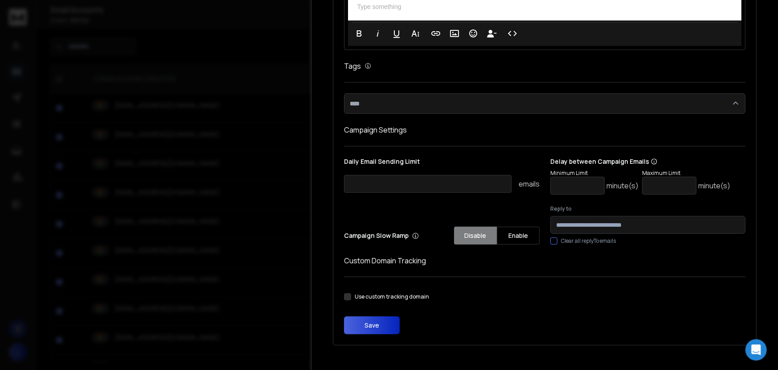
click at [369, 328] on button "Save" at bounding box center [372, 325] width 56 height 18
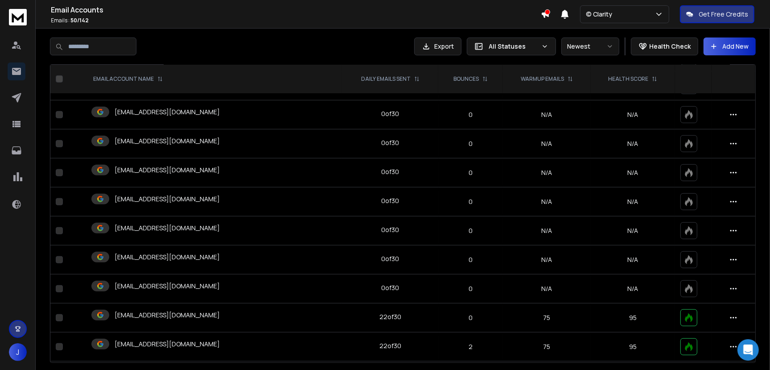
scroll to position [619, 0]
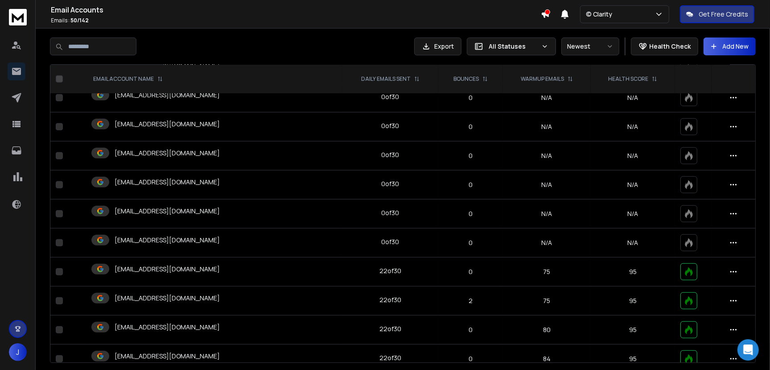
click at [57, 240] on button "on" at bounding box center [59, 242] width 7 height 7
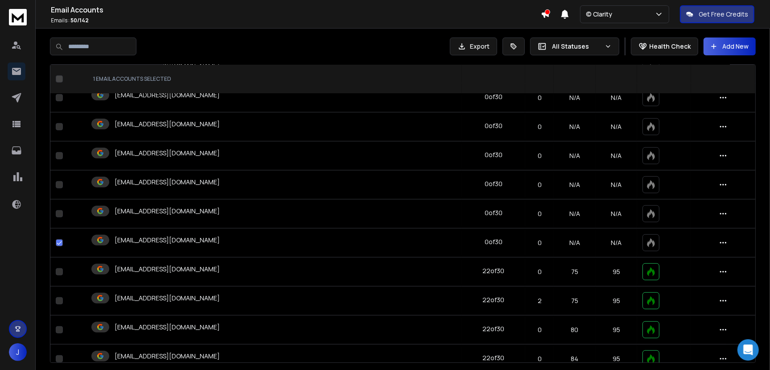
scroll to position [0, 0]
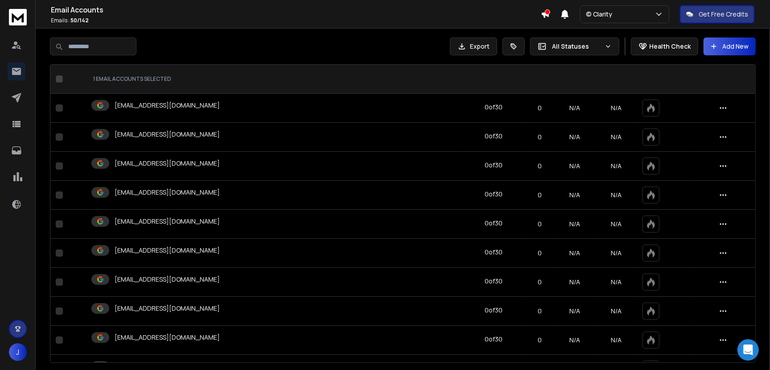
click at [62, 106] on button "on" at bounding box center [59, 107] width 7 height 7
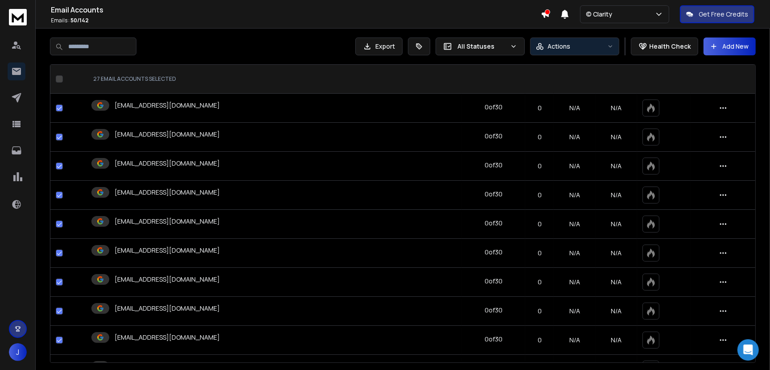
click at [593, 48] on div "Actions" at bounding box center [570, 46] width 68 height 9
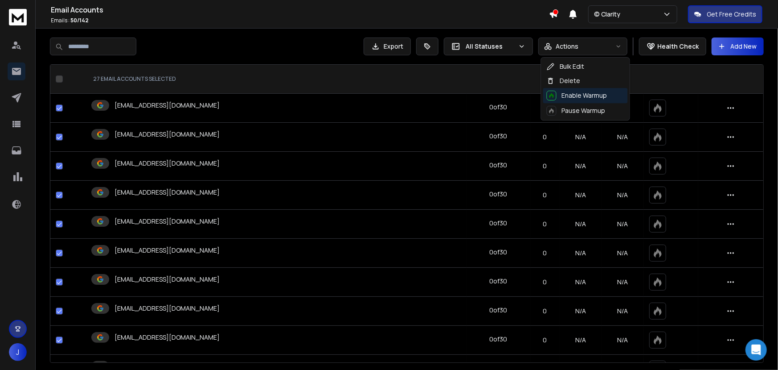
click at [587, 98] on div "Enable Warmup" at bounding box center [577, 95] width 61 height 10
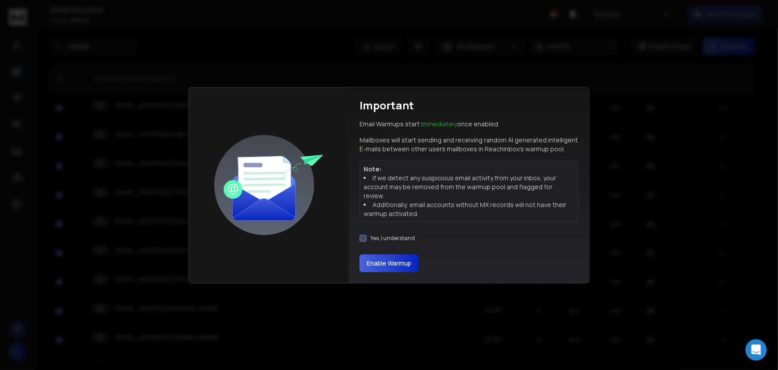
click at [366, 234] on button "Yes, I understand" at bounding box center [363, 237] width 7 height 7
click at [388, 262] on button "Enable Warmup" at bounding box center [389, 263] width 59 height 18
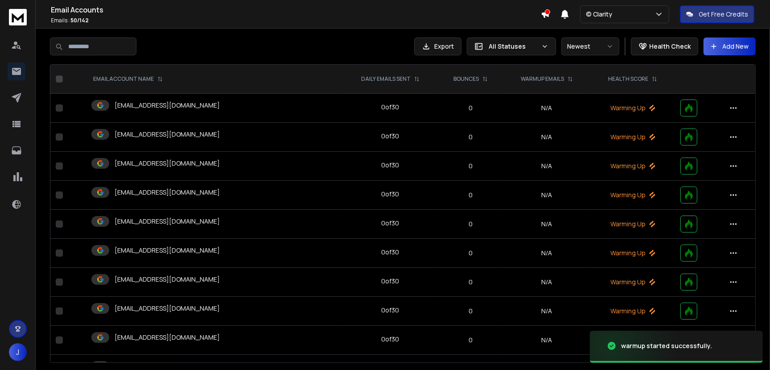
click at [59, 109] on button "on" at bounding box center [59, 107] width 7 height 7
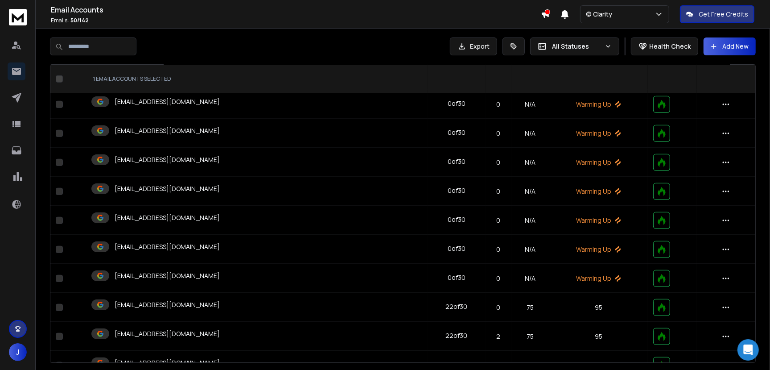
scroll to position [587, 0]
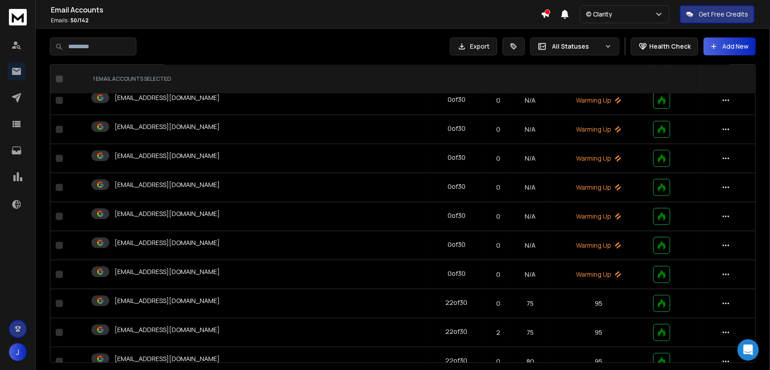
click at [59, 273] on button "on" at bounding box center [59, 274] width 7 height 7
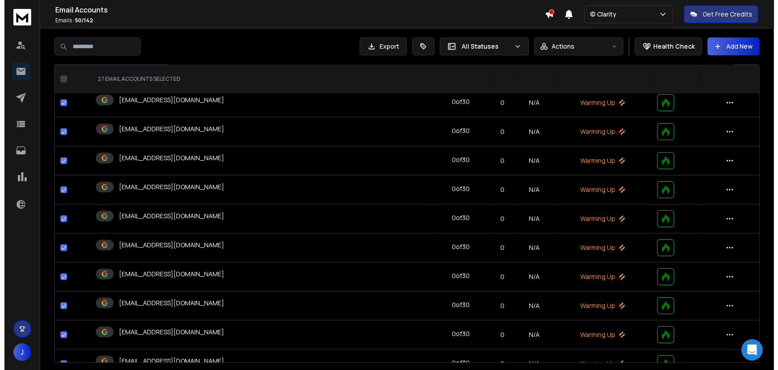
scroll to position [0, 0]
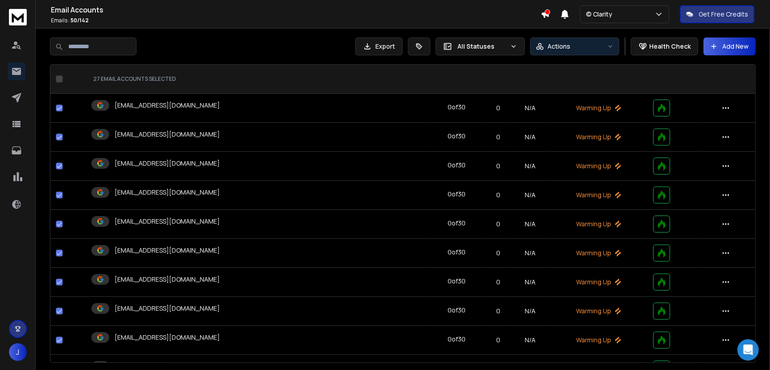
click at [584, 42] on div "Actions" at bounding box center [570, 46] width 68 height 9
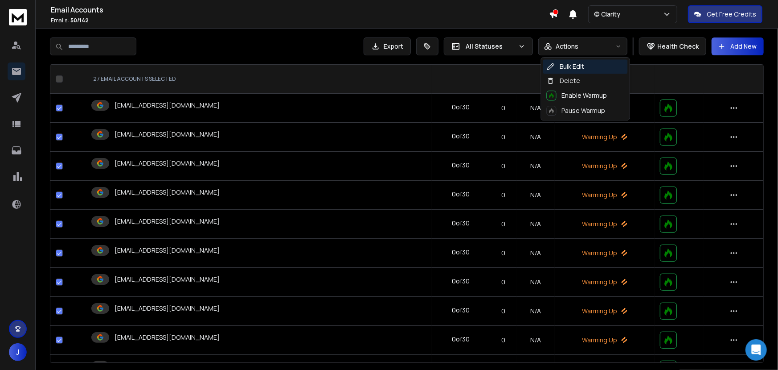
click at [580, 69] on div "Bulk Edit" at bounding box center [566, 66] width 38 height 9
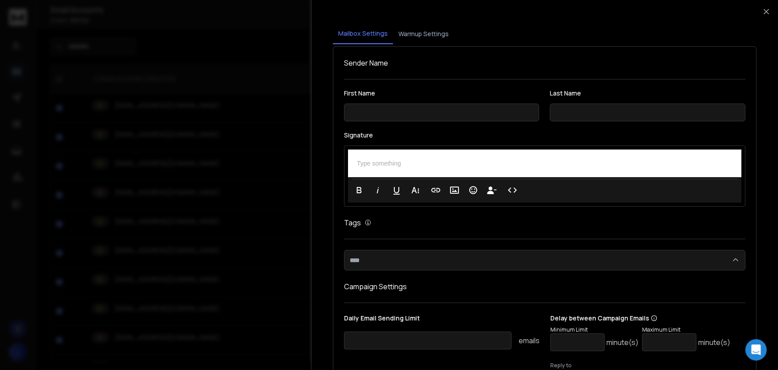
click at [415, 33] on button "Warmup Settings" at bounding box center [423, 34] width 61 height 20
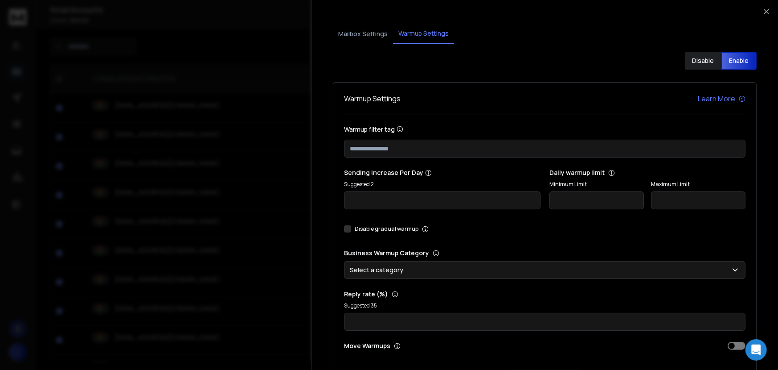
click at [386, 201] on input "number" at bounding box center [442, 200] width 196 height 18
type input "*"
click at [597, 198] on input "number" at bounding box center [597, 200] width 95 height 18
type input "**"
click at [673, 208] on input "number" at bounding box center [698, 200] width 95 height 18
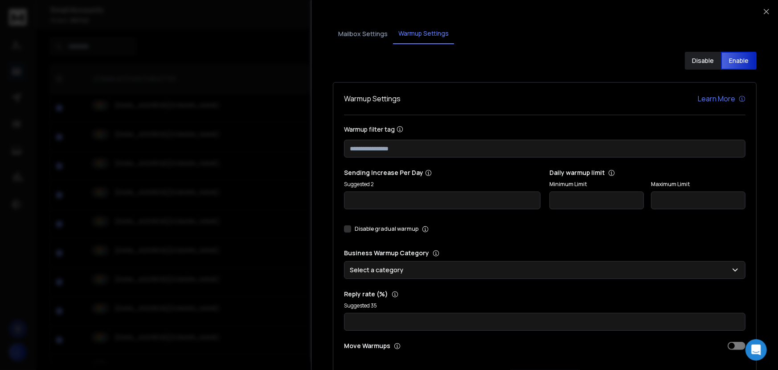
type input "**"
click at [633, 226] on div "Disable gradual warmup" at bounding box center [545, 229] width 402 height 18
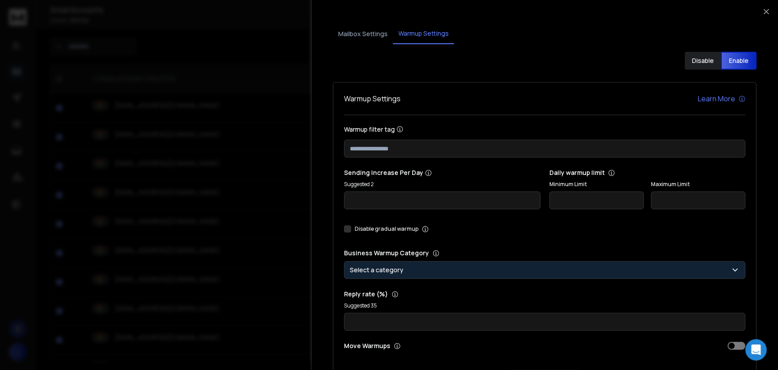
click at [367, 268] on p "Select a category" at bounding box center [378, 269] width 57 height 9
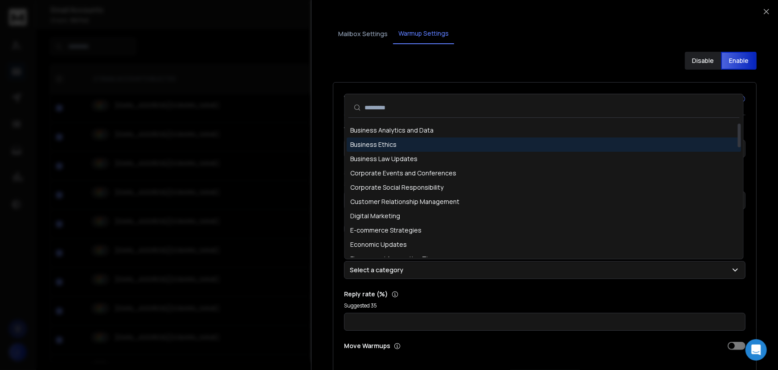
click at [335, 153] on div at bounding box center [389, 185] width 778 height 370
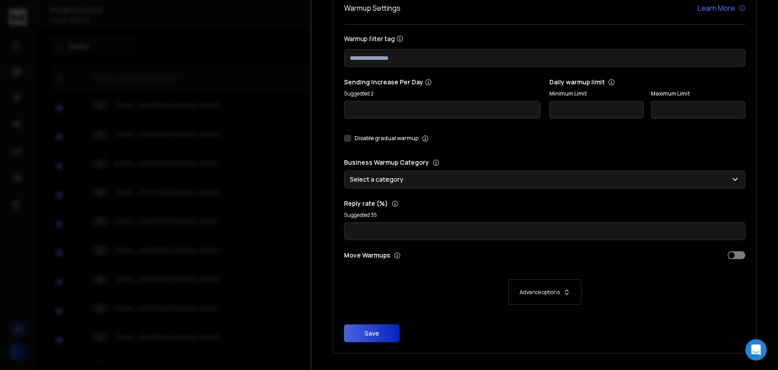
scroll to position [99, 0]
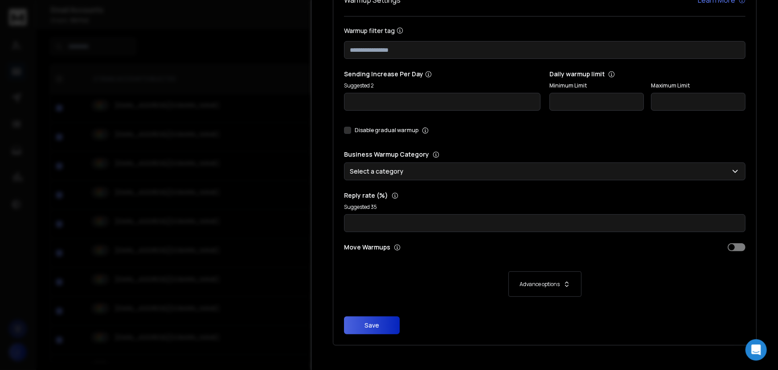
click at [503, 224] on input "number" at bounding box center [545, 223] width 402 height 18
type input "**"
click at [458, 255] on form "Warmup Settings Learn More Warmup filter tag Sending Increase Per Day Suggested…" at bounding box center [545, 164] width 402 height 339
click at [732, 245] on button "button" at bounding box center [737, 247] width 18 height 8
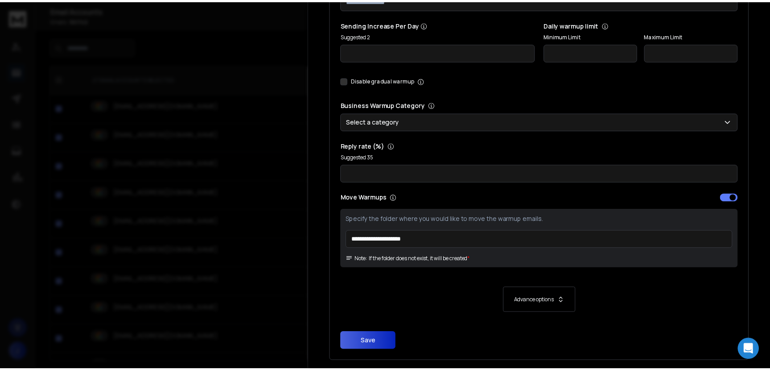
scroll to position [164, 0]
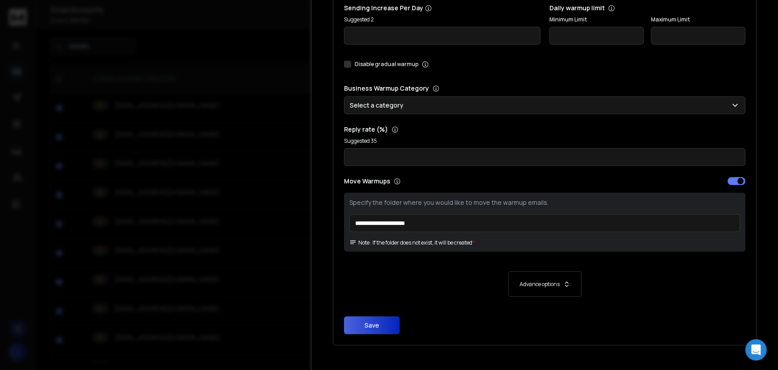
click at [376, 324] on button "Save" at bounding box center [372, 325] width 56 height 18
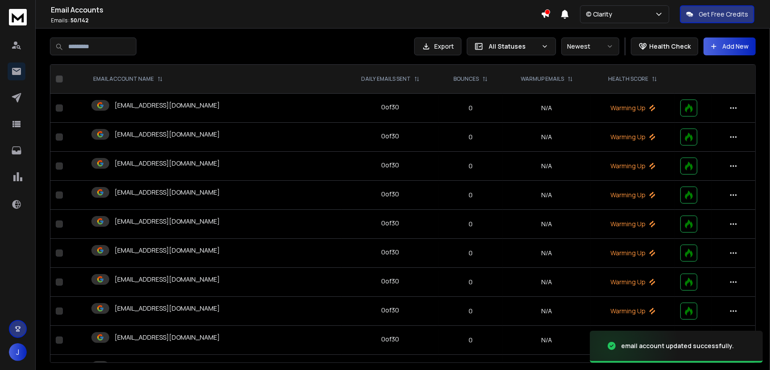
click at [243, 42] on div at bounding box center [229, 46] width 359 height 18
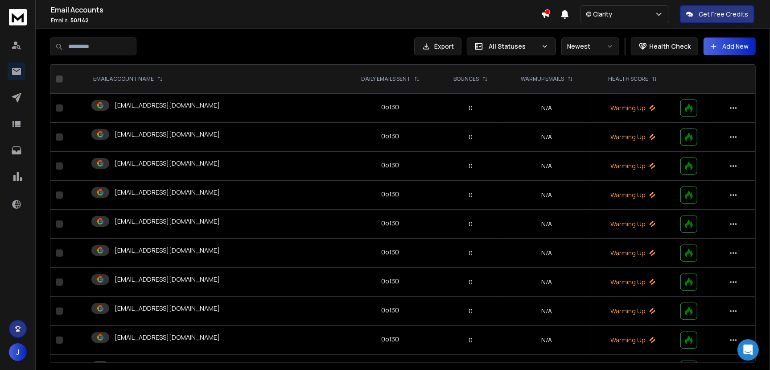
click at [330, 42] on div at bounding box center [229, 46] width 359 height 18
